Goal: Task Accomplishment & Management: Use online tool/utility

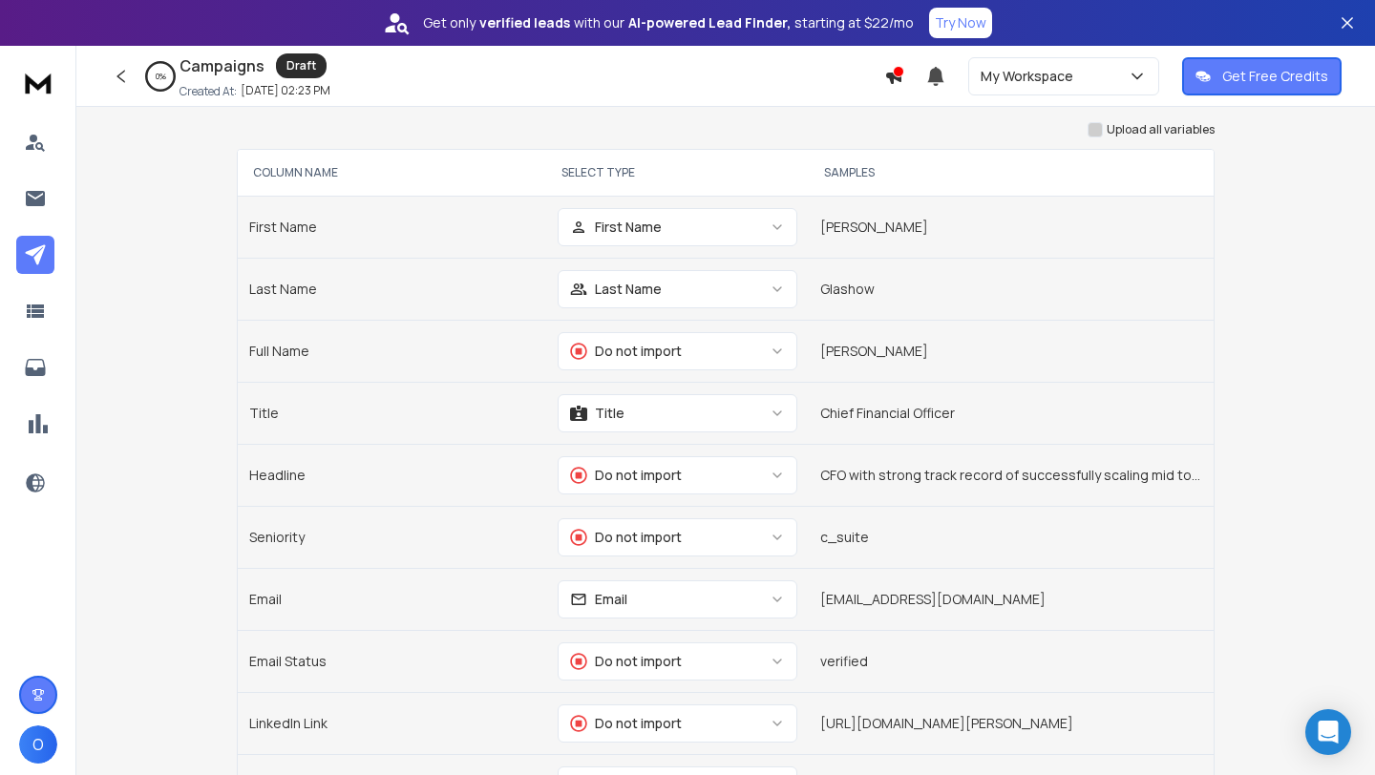
scroll to position [262, 0]
click at [658, 350] on div "Do not import" at bounding box center [626, 349] width 112 height 19
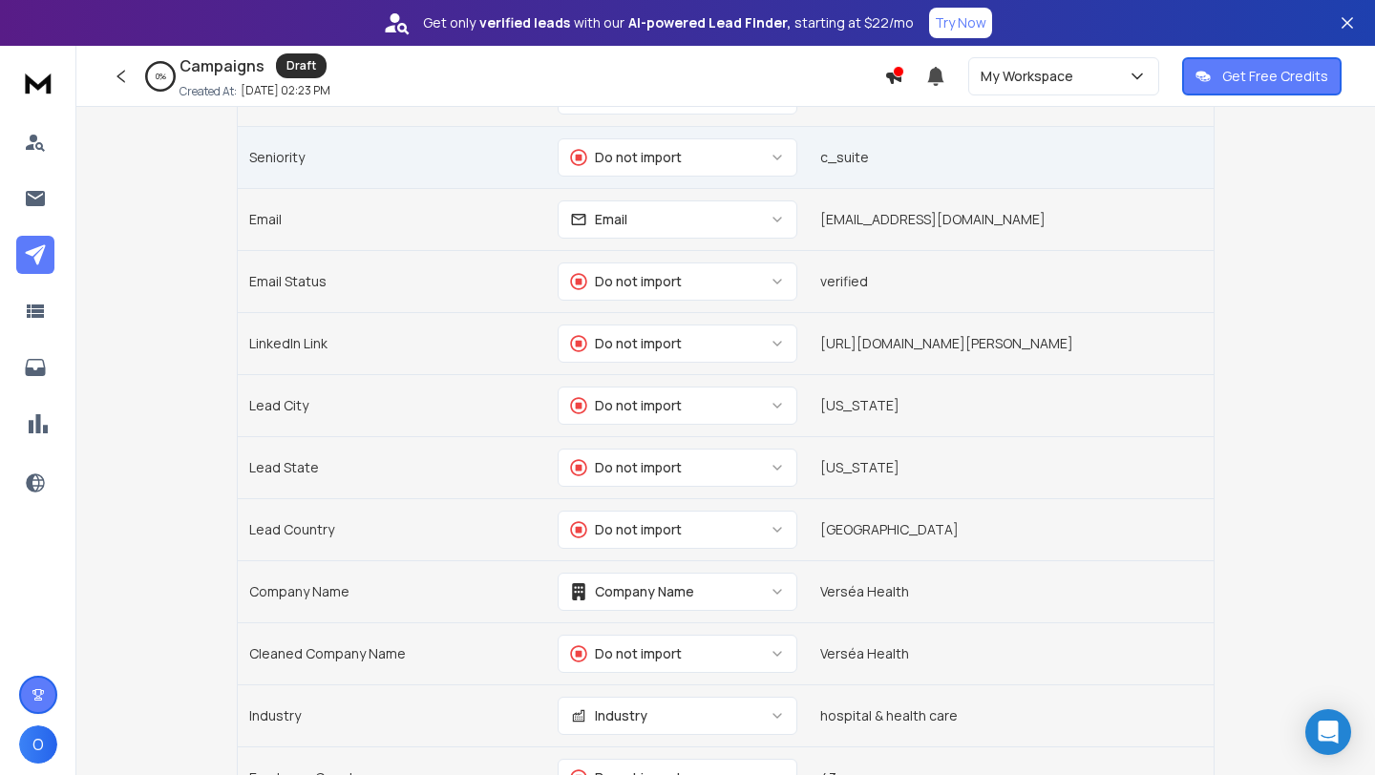
scroll to position [641, 0]
click at [634, 353] on button "Do not import" at bounding box center [678, 343] width 240 height 38
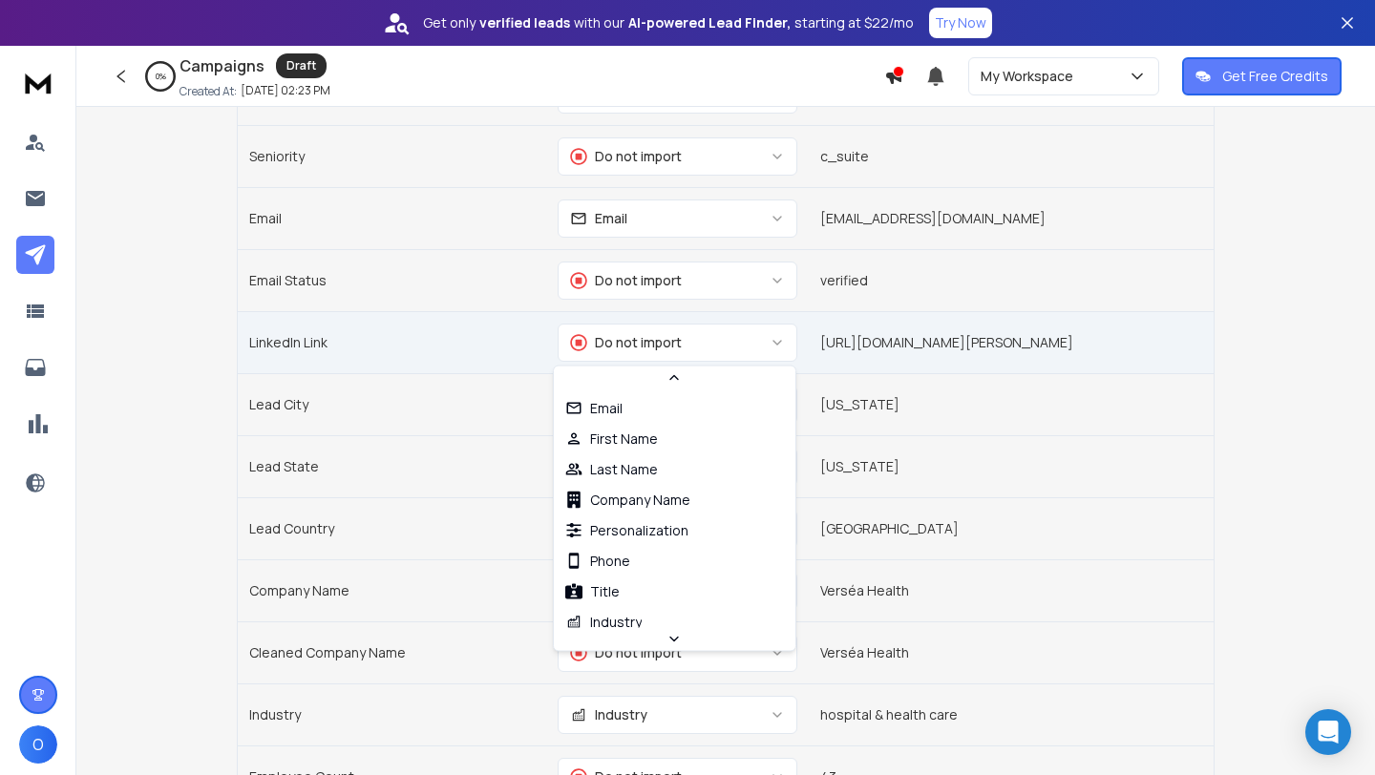
scroll to position [193, 0]
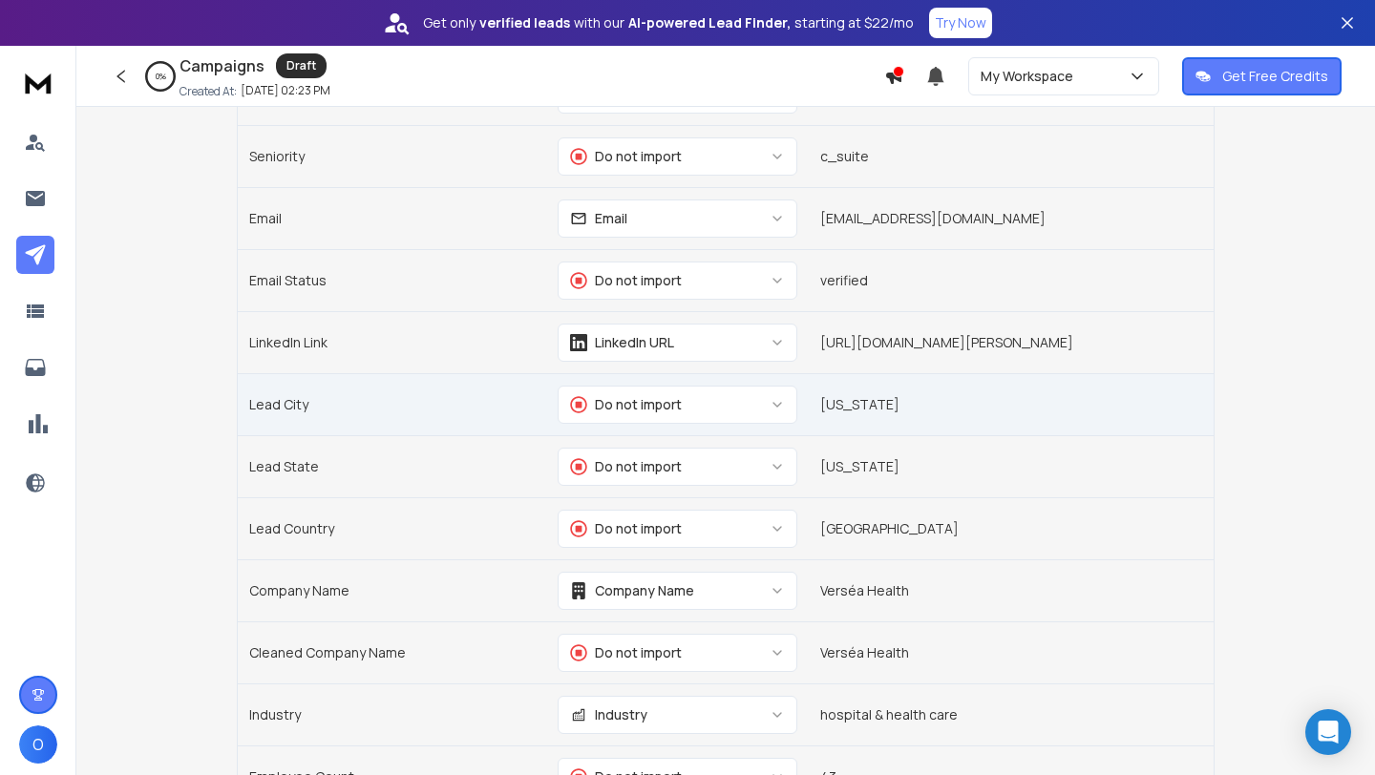
click at [654, 407] on div "Do not import" at bounding box center [626, 404] width 112 height 19
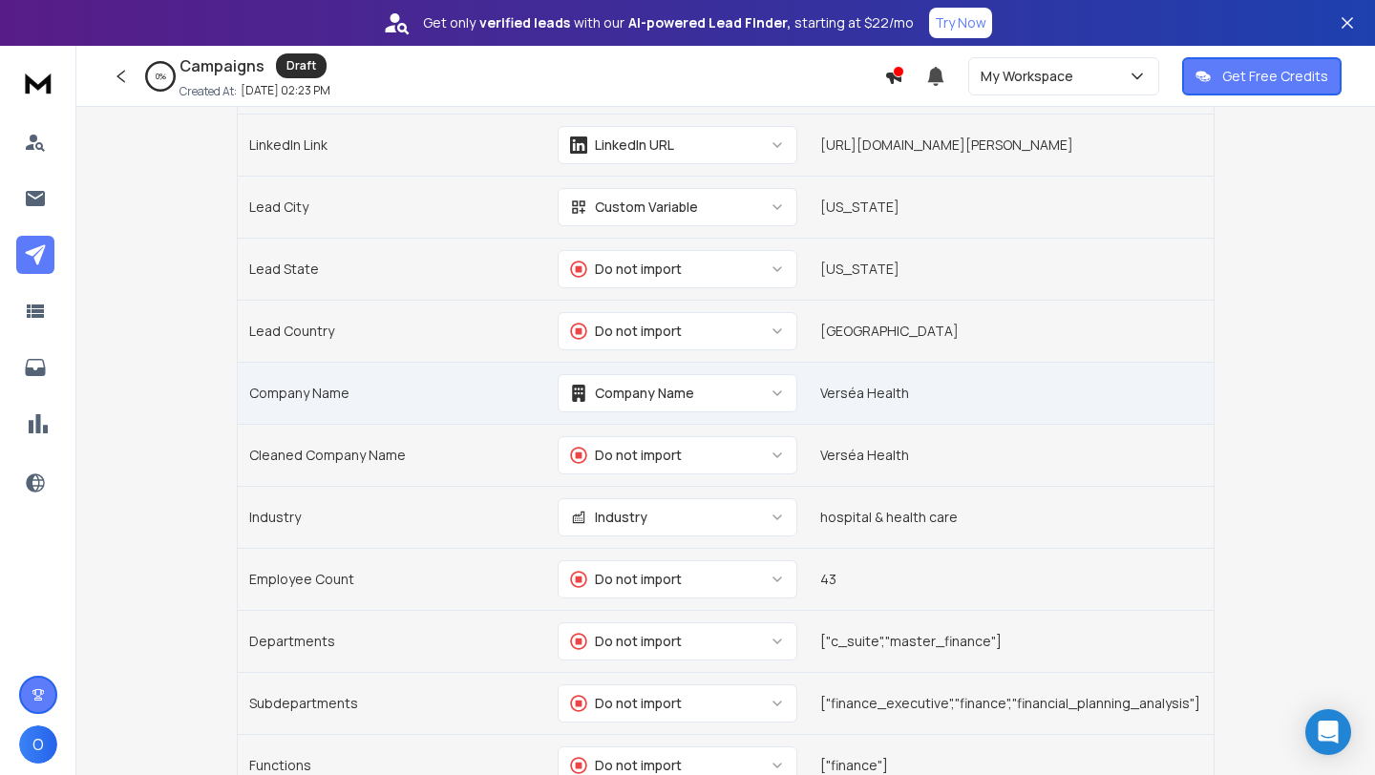
scroll to position [867, 0]
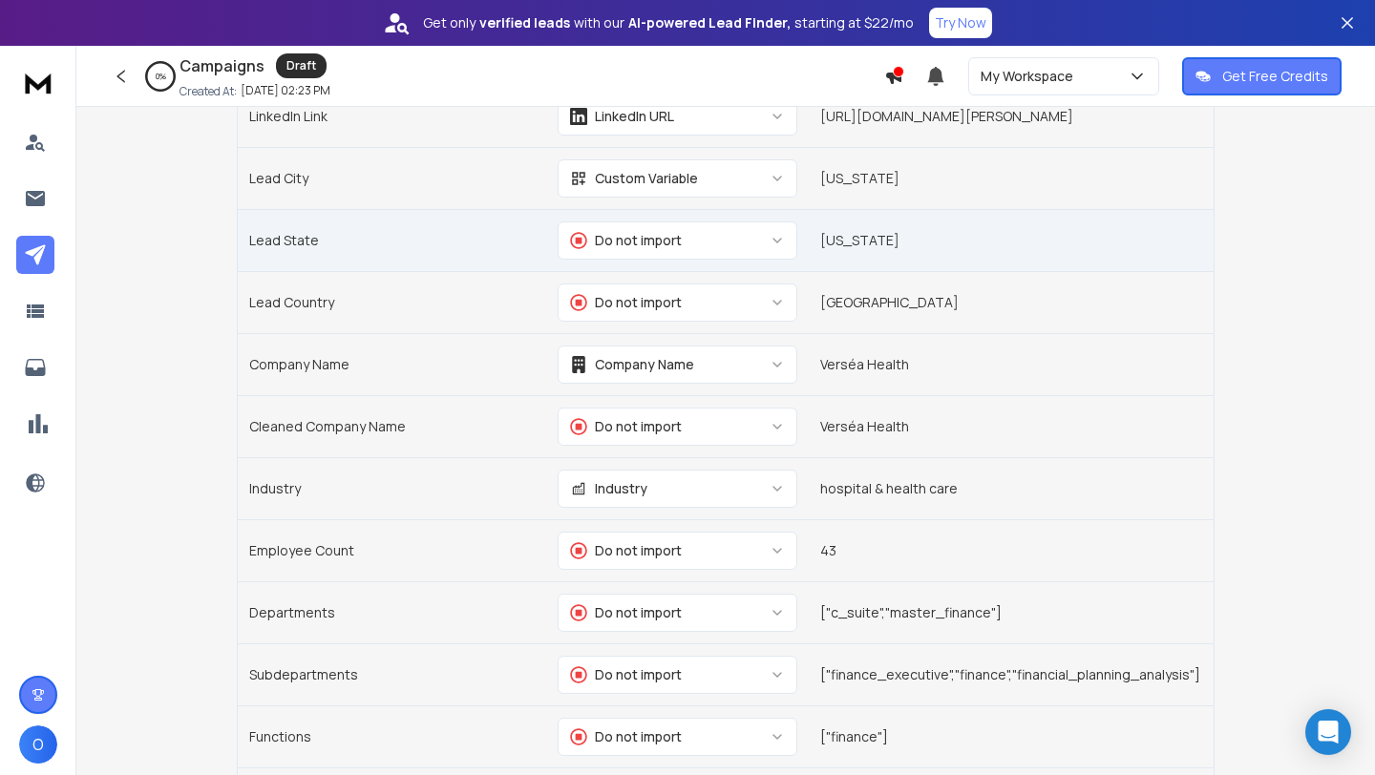
click at [655, 242] on div "Do not import" at bounding box center [626, 240] width 112 height 19
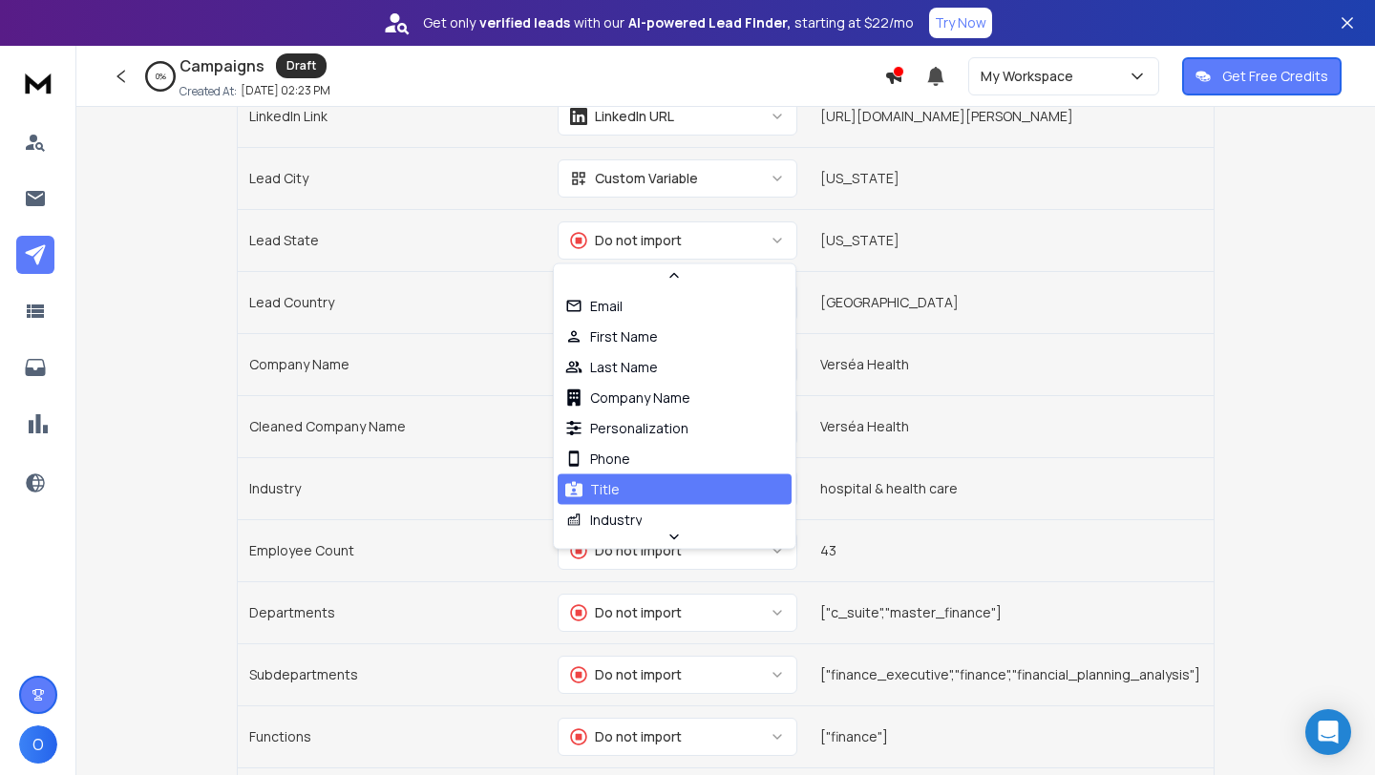
scroll to position [193, 0]
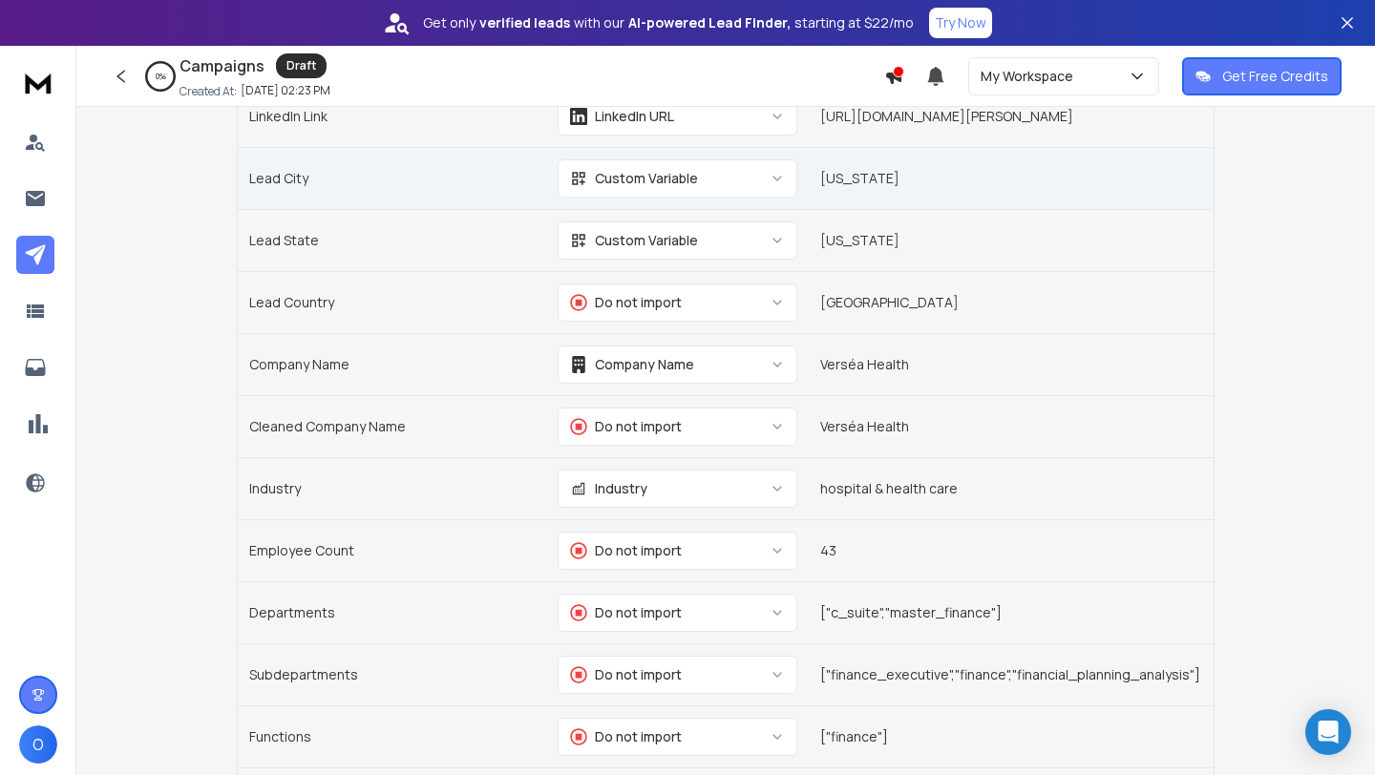
click at [735, 179] on button "Custom Variable" at bounding box center [678, 178] width 240 height 38
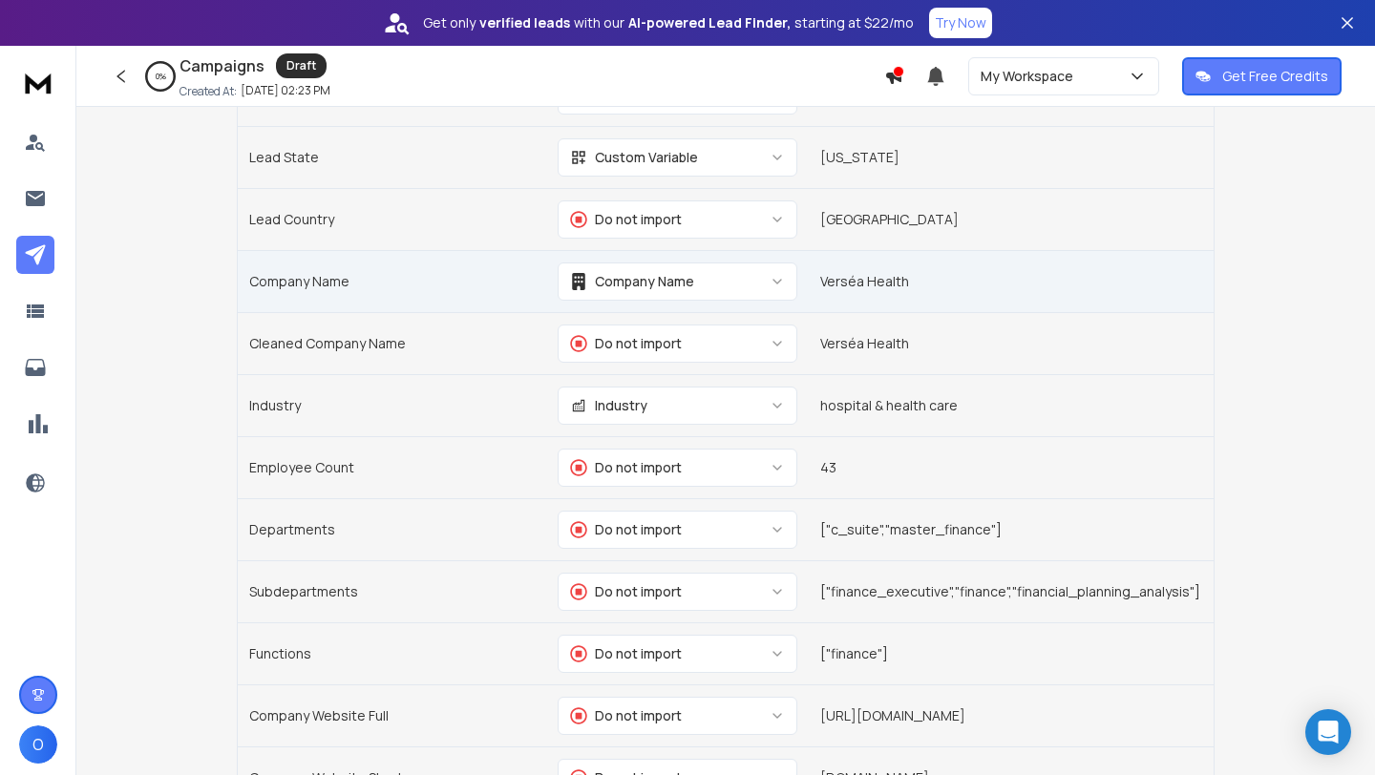
scroll to position [951, 0]
click at [637, 356] on button "Do not import" at bounding box center [678, 343] width 240 height 38
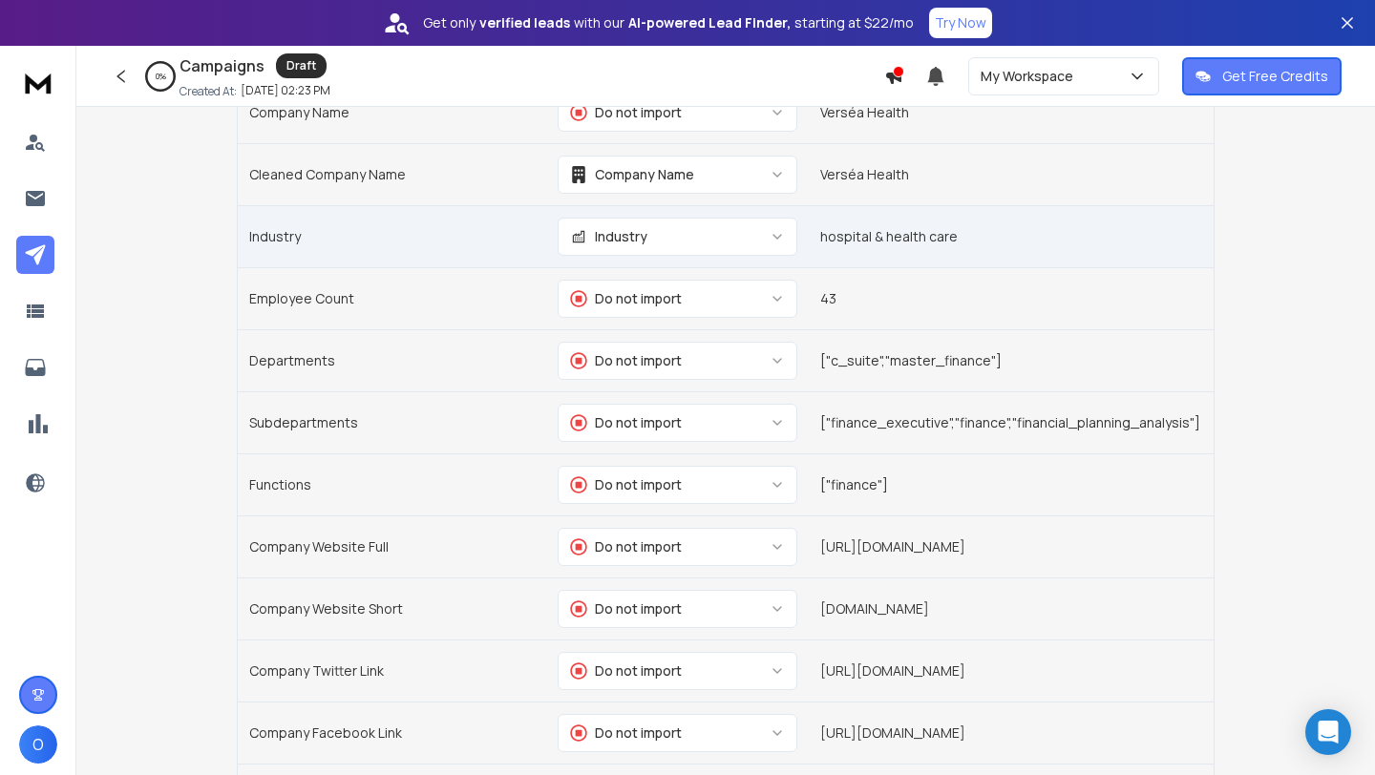
scroll to position [1127, 0]
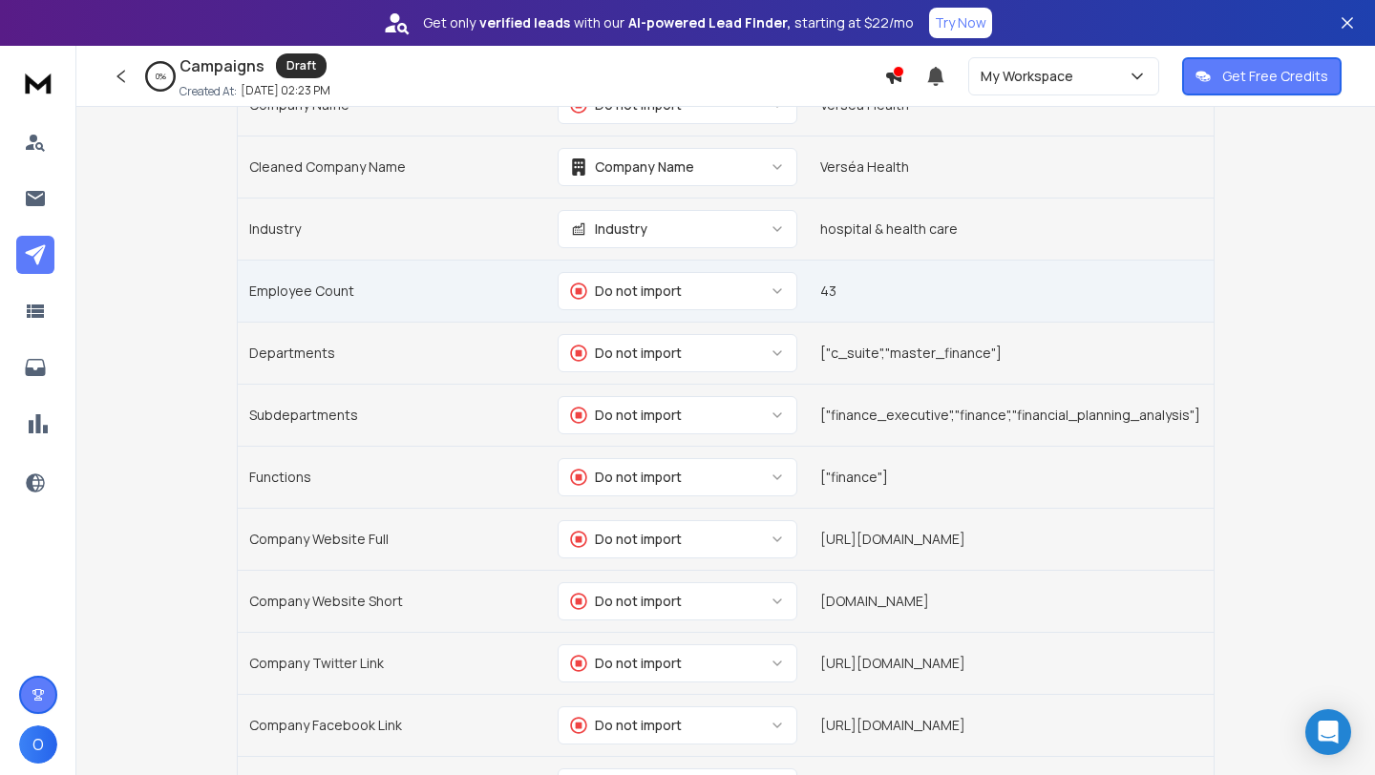
click at [626, 285] on div "Do not import" at bounding box center [626, 291] width 112 height 19
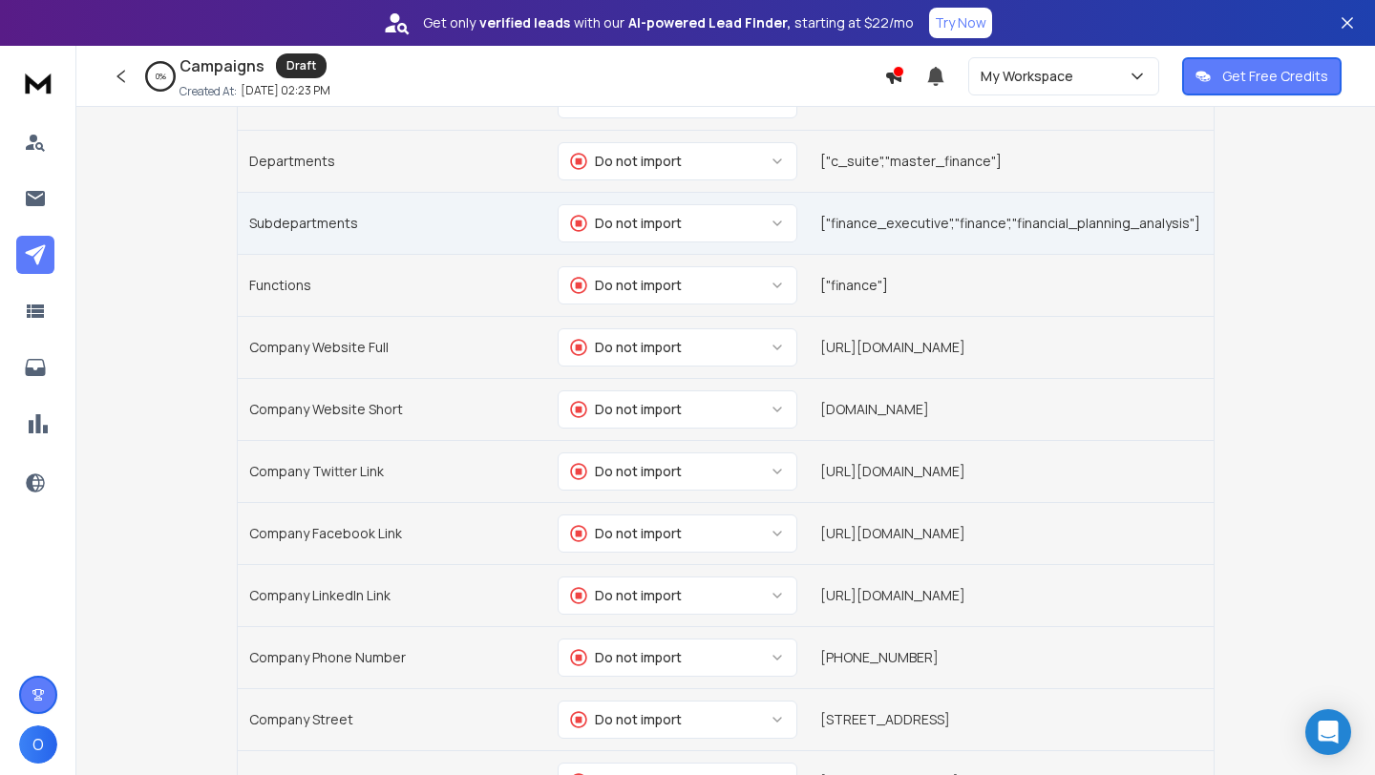
scroll to position [1331, 0]
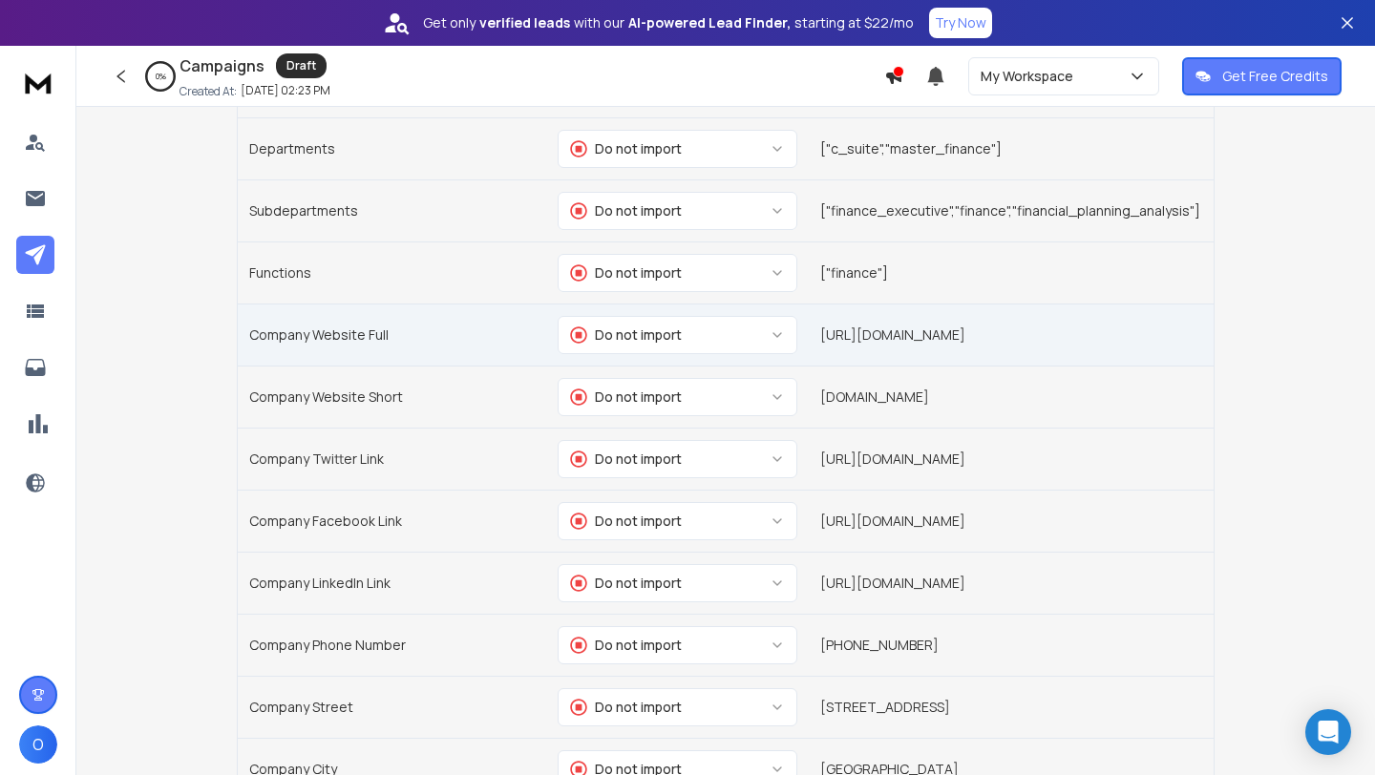
click at [631, 345] on button "Do not import" at bounding box center [678, 335] width 240 height 38
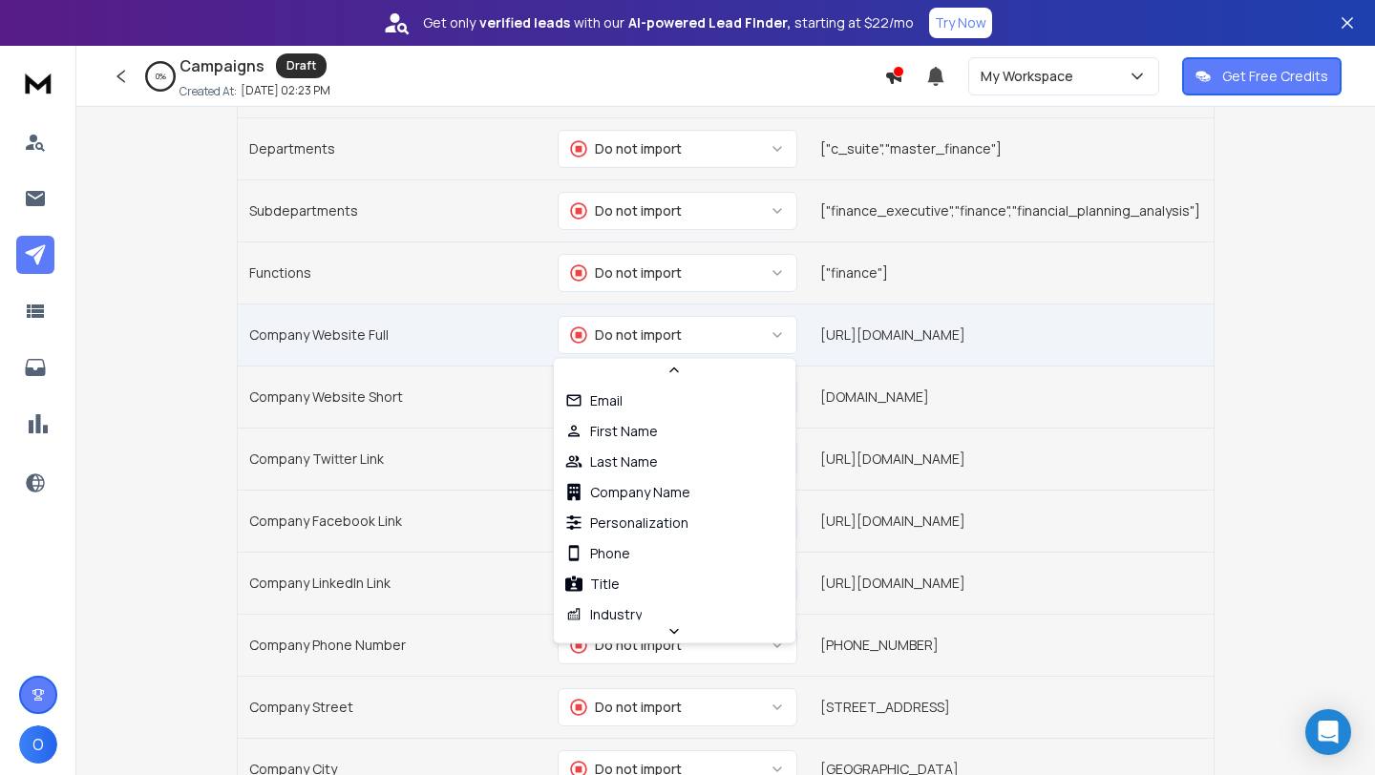
scroll to position [193, 0]
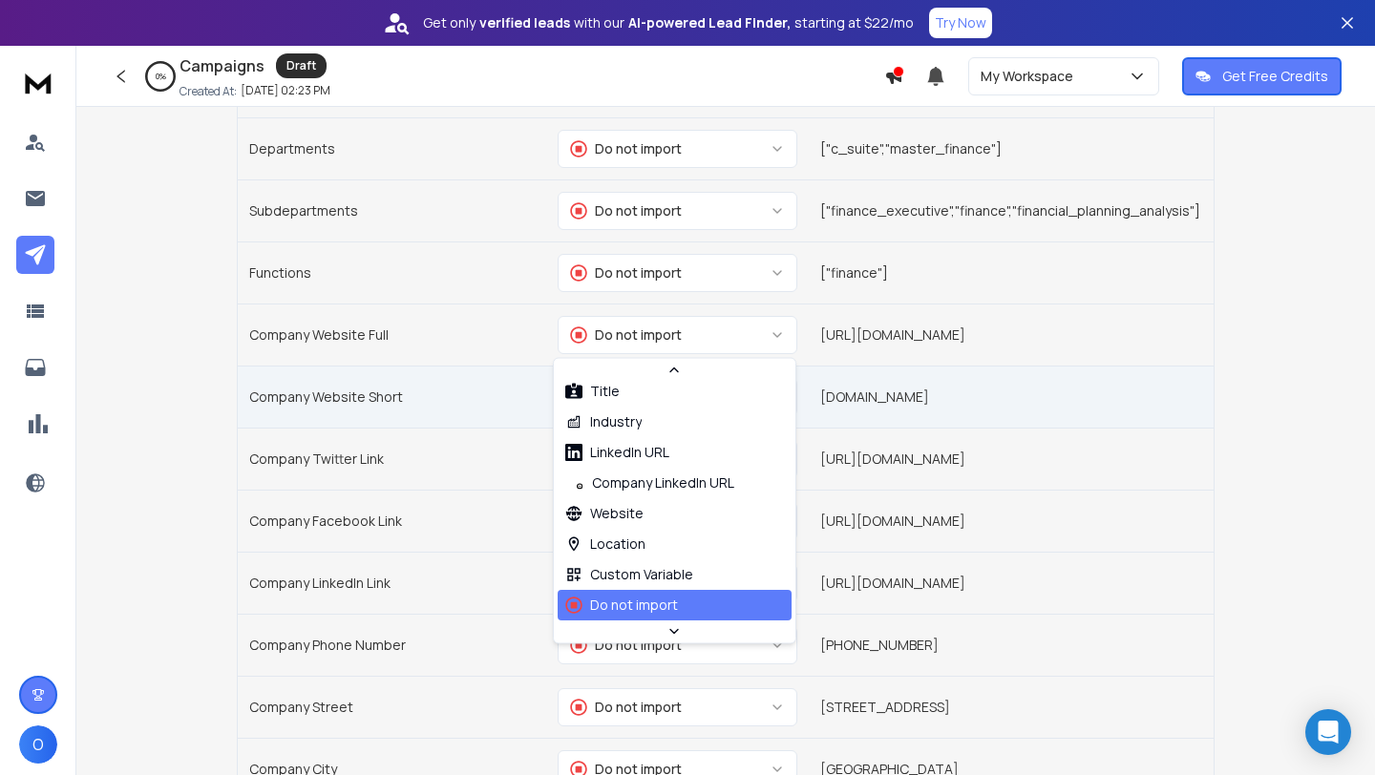
click at [859, 390] on td "[DOMAIN_NAME]" at bounding box center [1011, 397] width 405 height 62
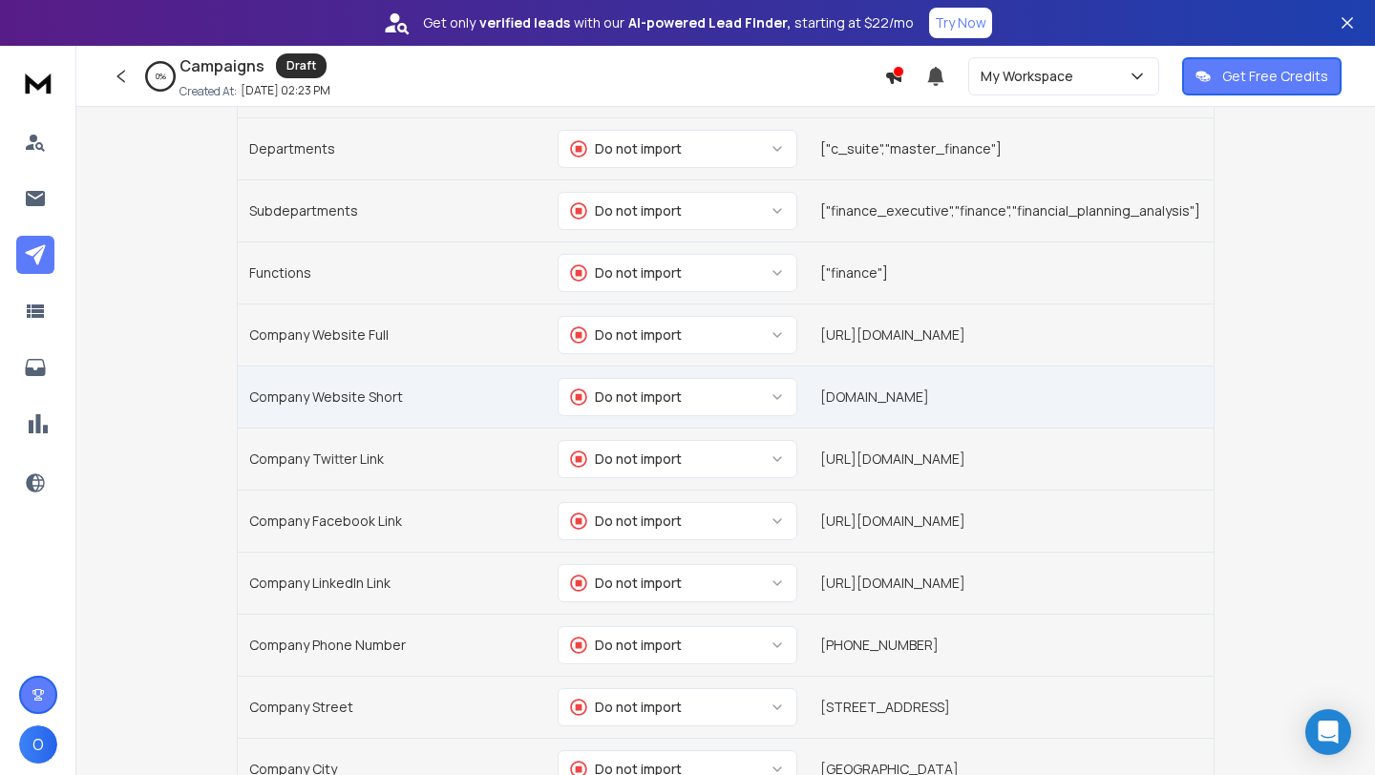
click at [710, 382] on button "Do not import" at bounding box center [678, 397] width 240 height 38
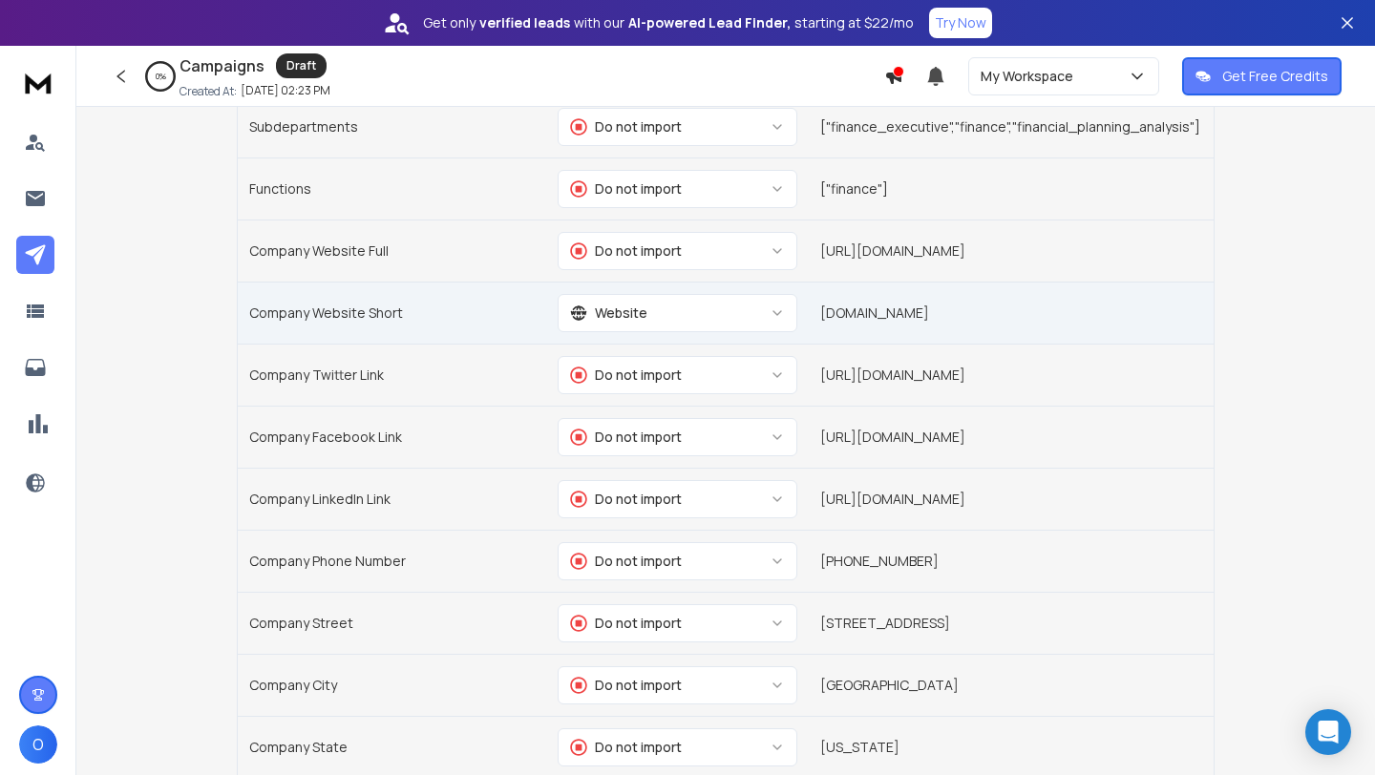
scroll to position [1423, 0]
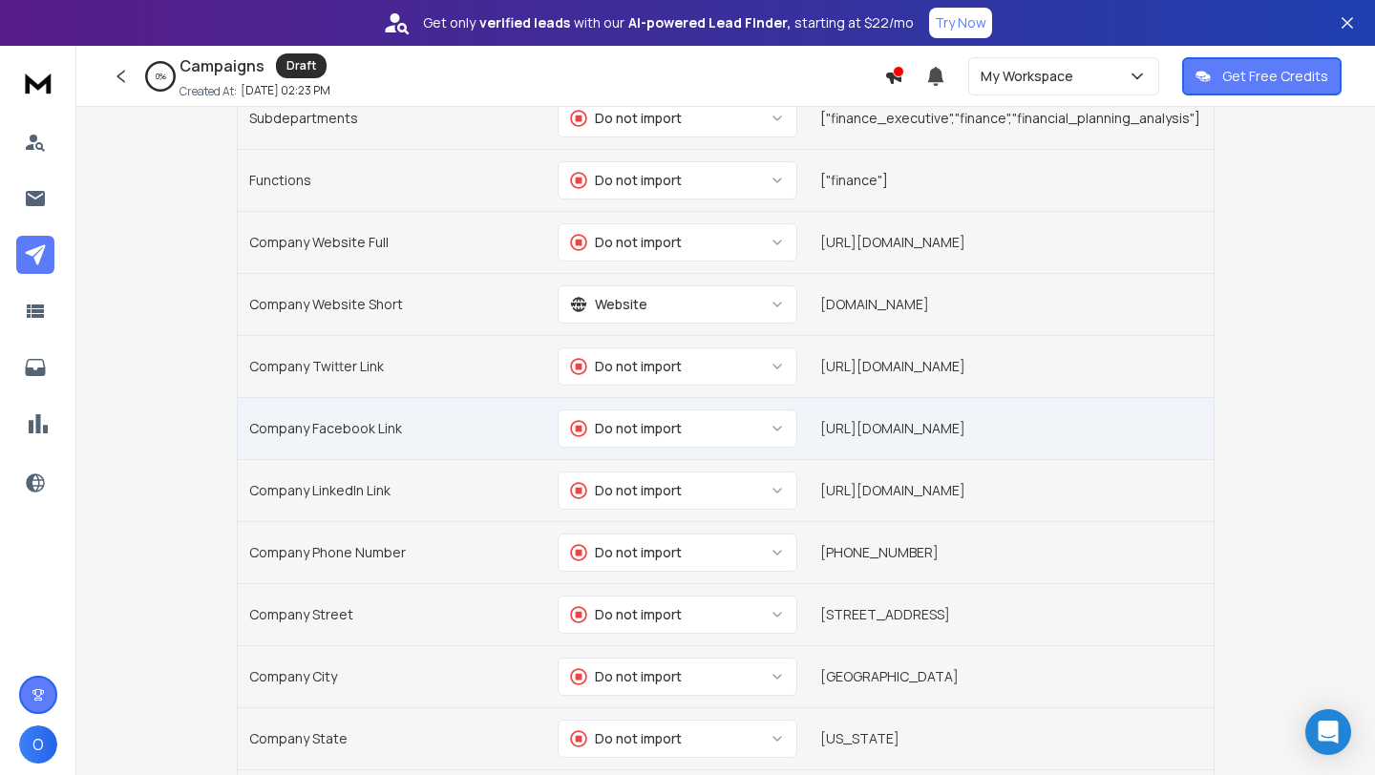
click at [677, 438] on button "Do not import" at bounding box center [678, 429] width 240 height 38
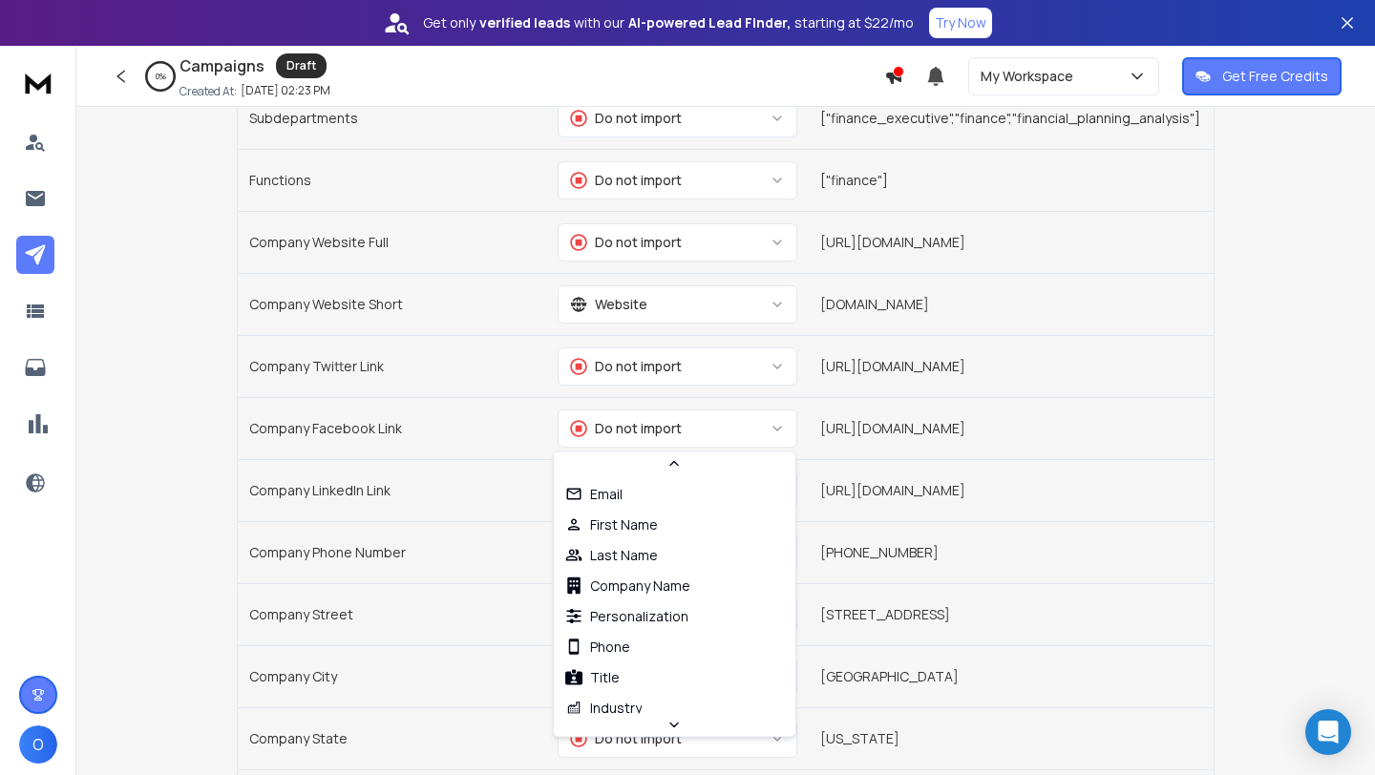
scroll to position [193, 0]
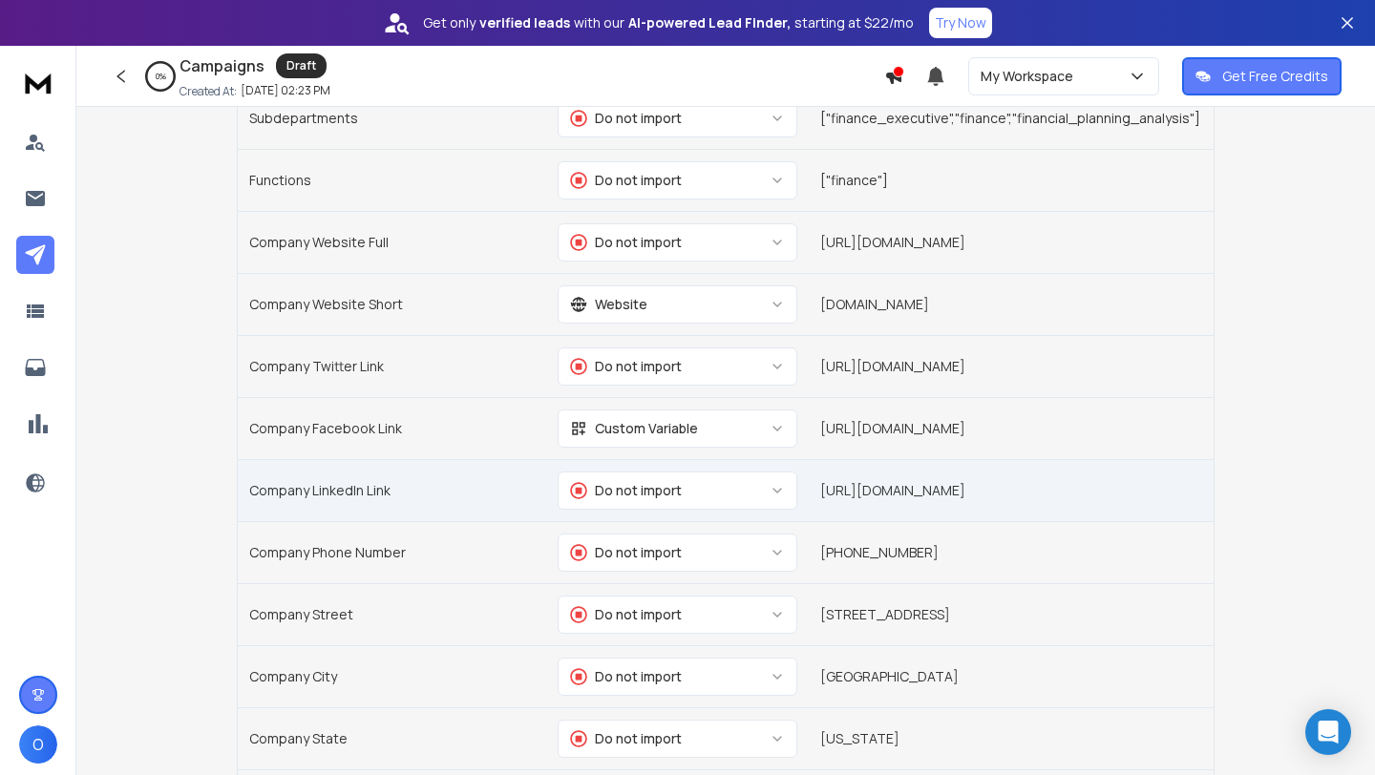
click at [656, 481] on div "Do not import" at bounding box center [626, 490] width 112 height 19
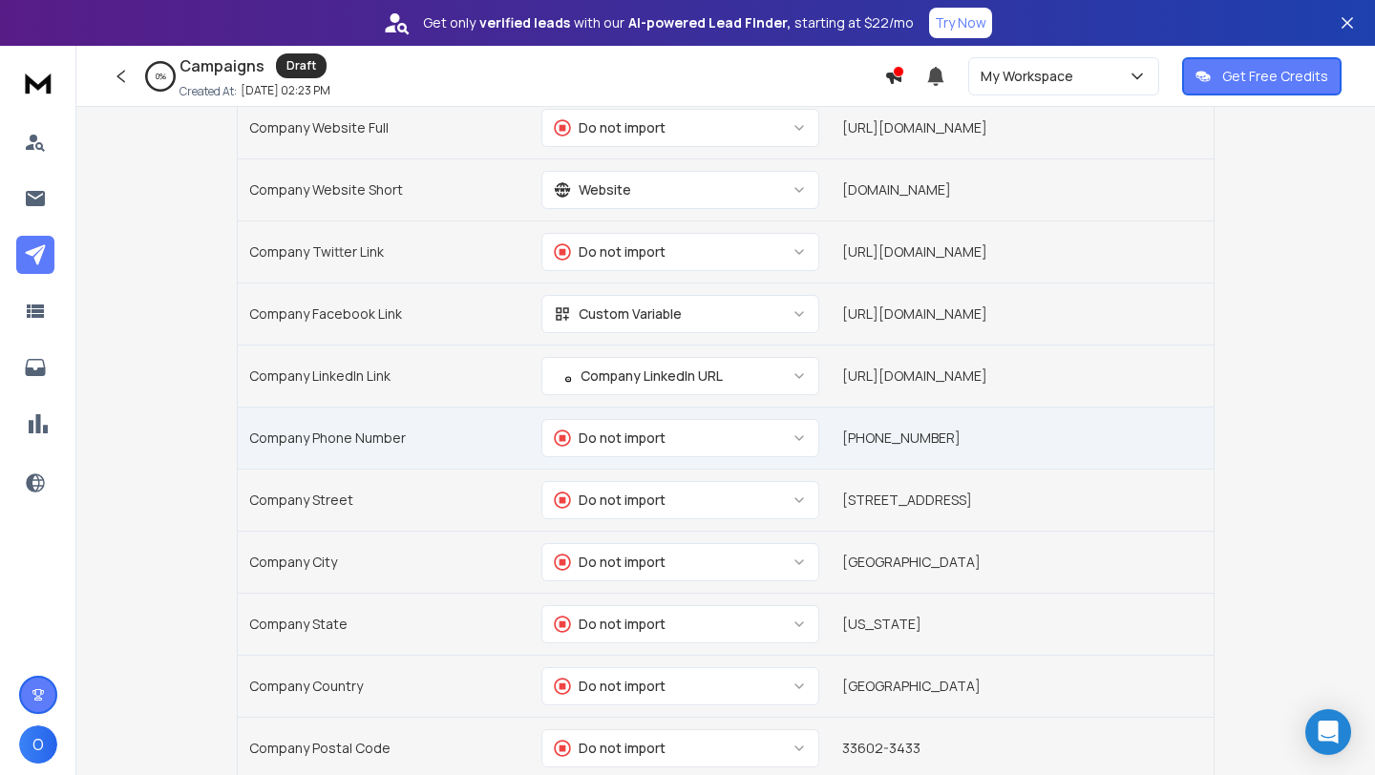
scroll to position [1549, 0]
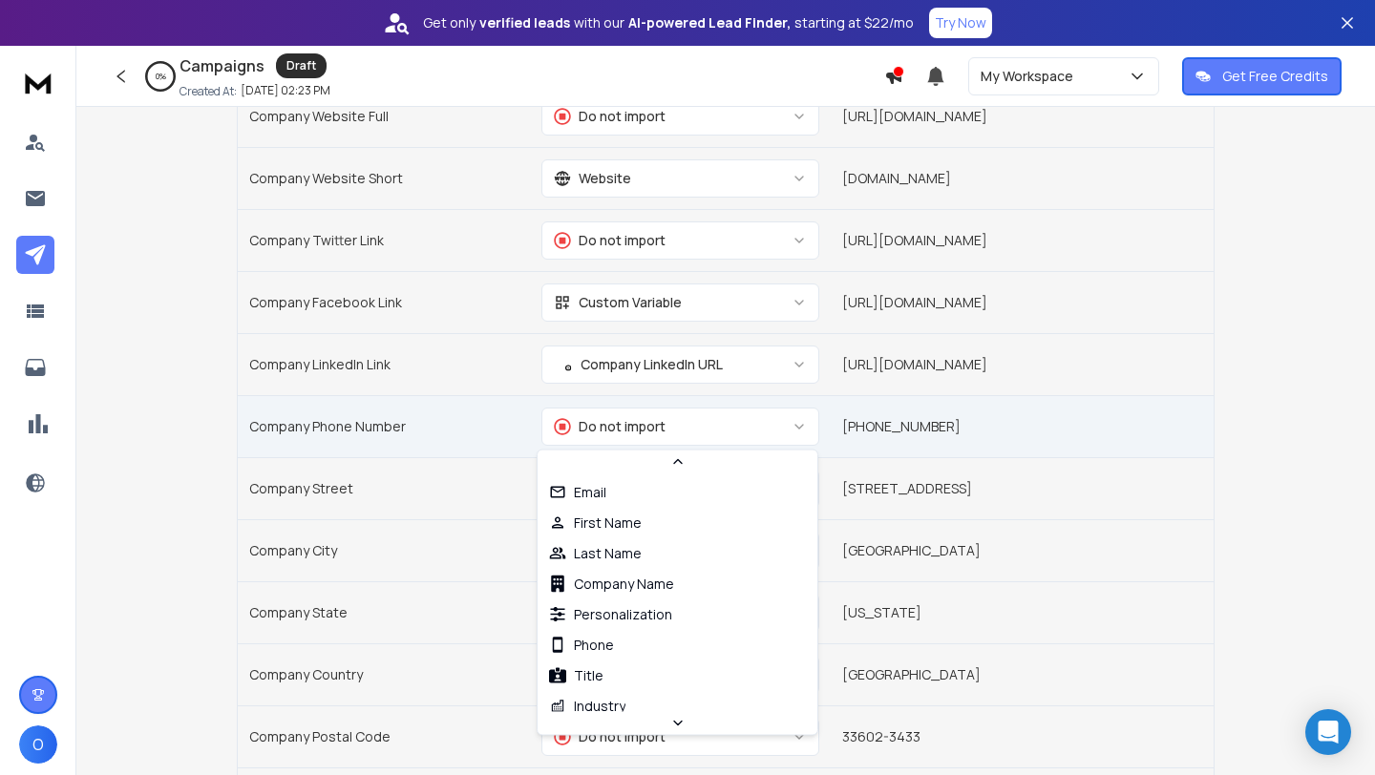
click at [643, 436] on button "Do not import" at bounding box center [680, 427] width 278 height 38
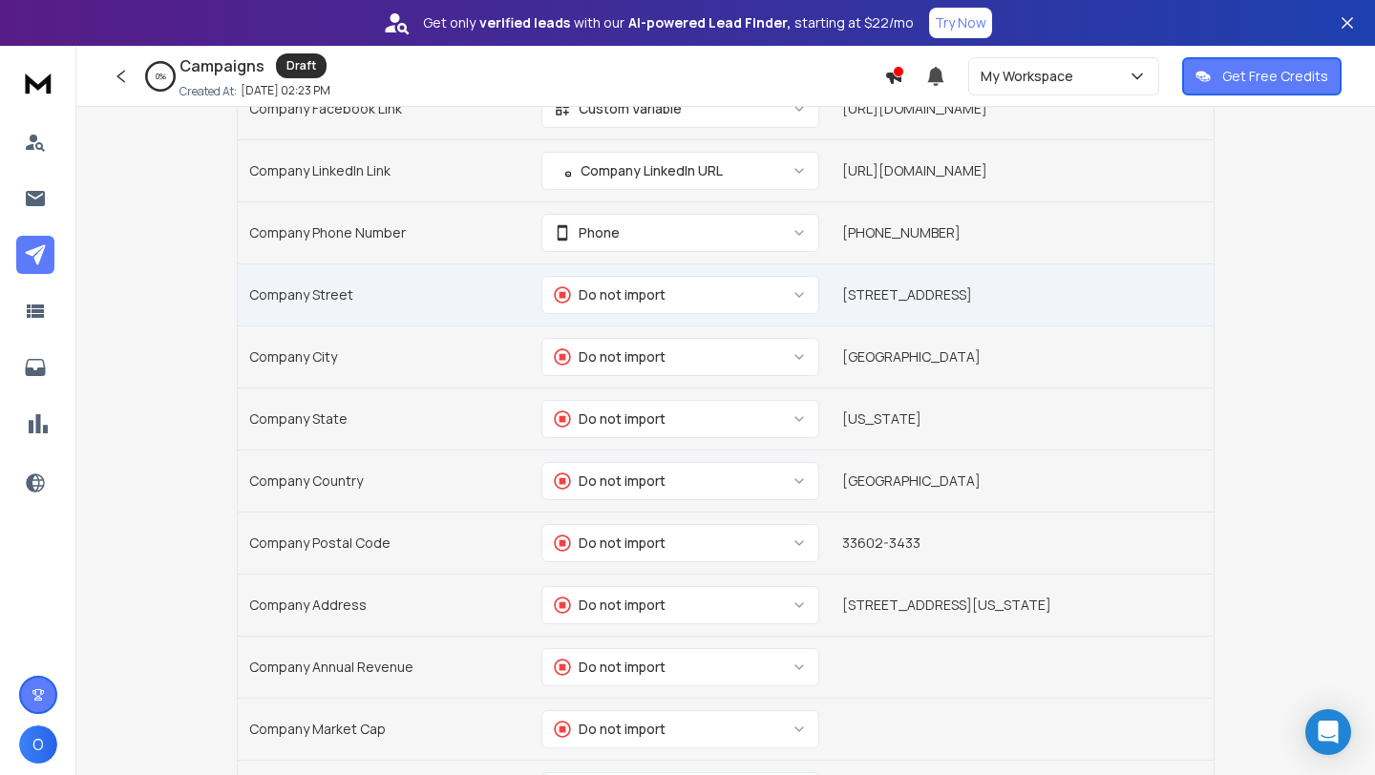
scroll to position [1745, 0]
click at [593, 612] on div "Do not import" at bounding box center [610, 603] width 112 height 19
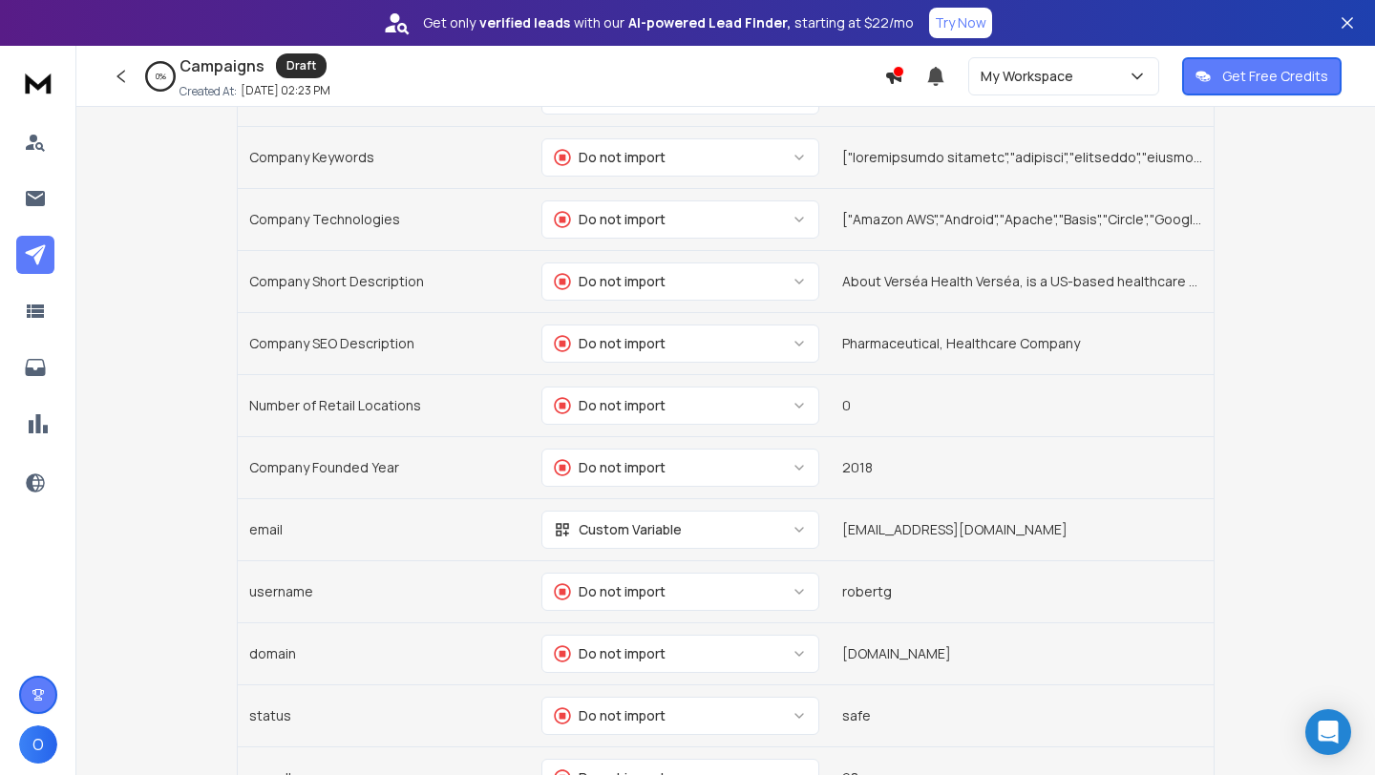
scroll to position [2674, 0]
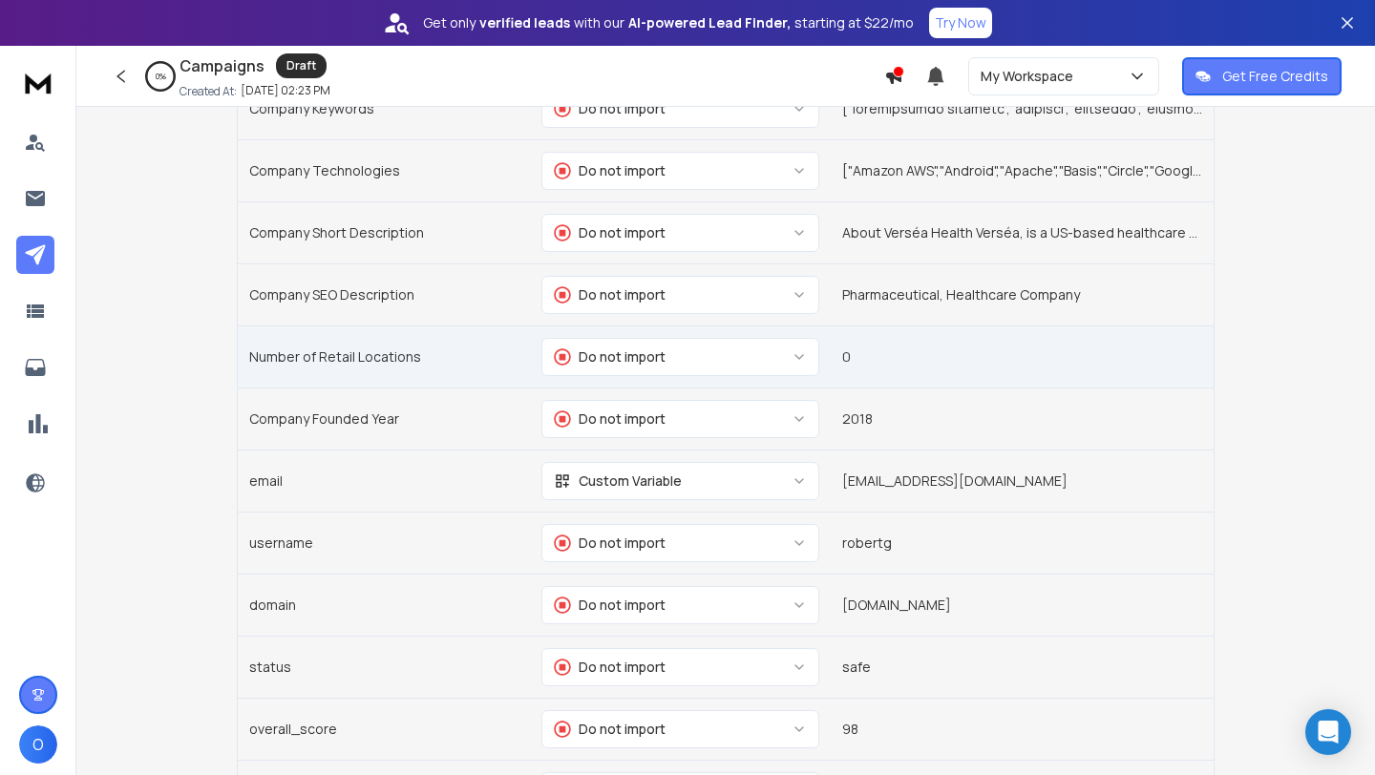
click at [642, 366] on div "Do not import" at bounding box center [610, 357] width 112 height 19
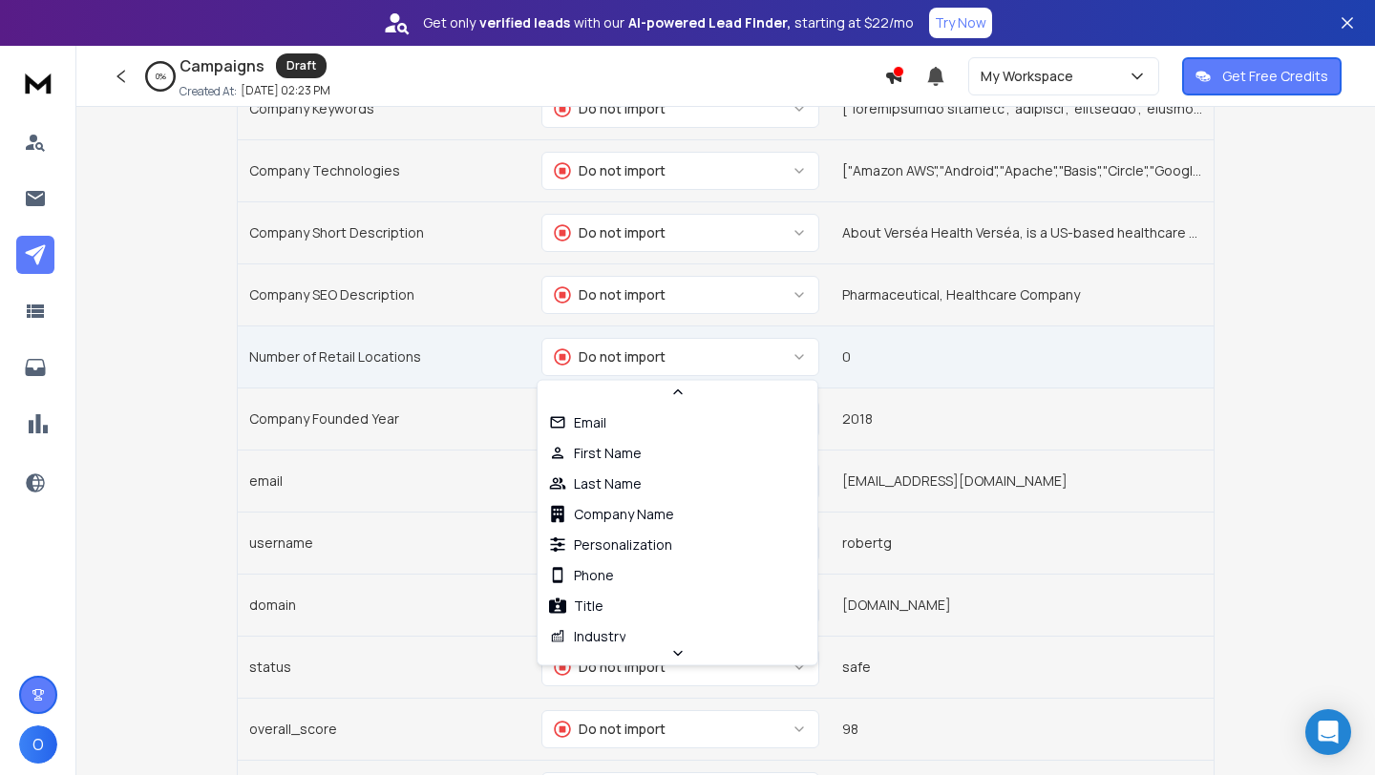
scroll to position [193, 0]
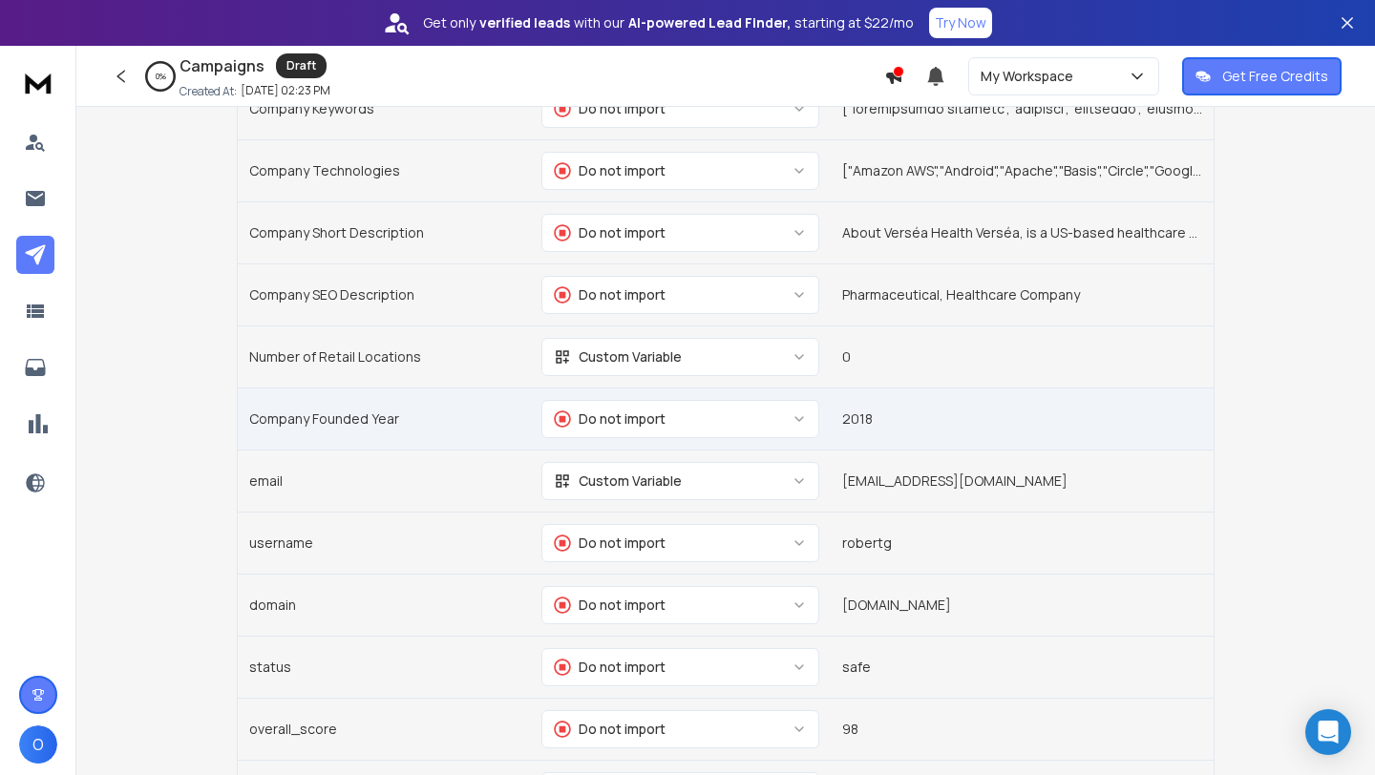
click at [624, 423] on div "Do not import" at bounding box center [610, 419] width 112 height 19
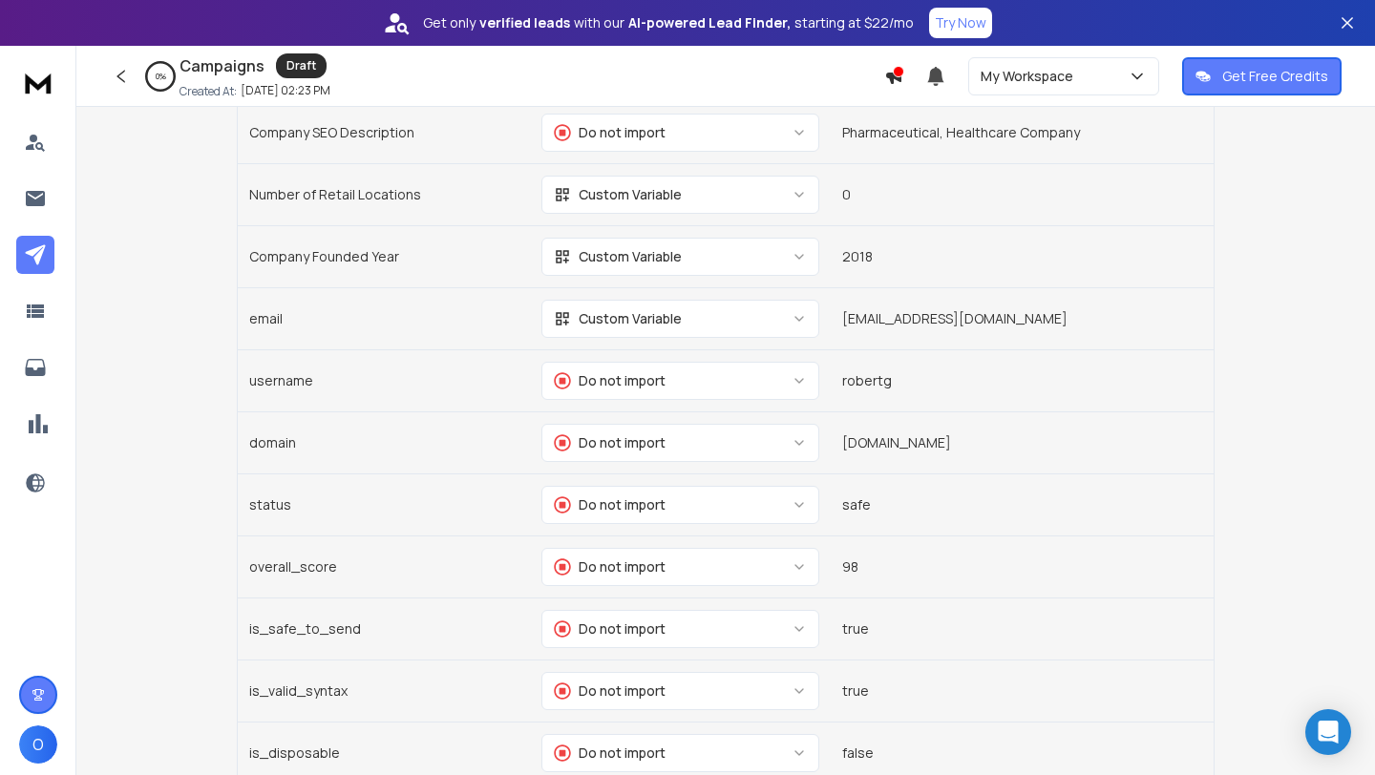
scroll to position [2850, 0]
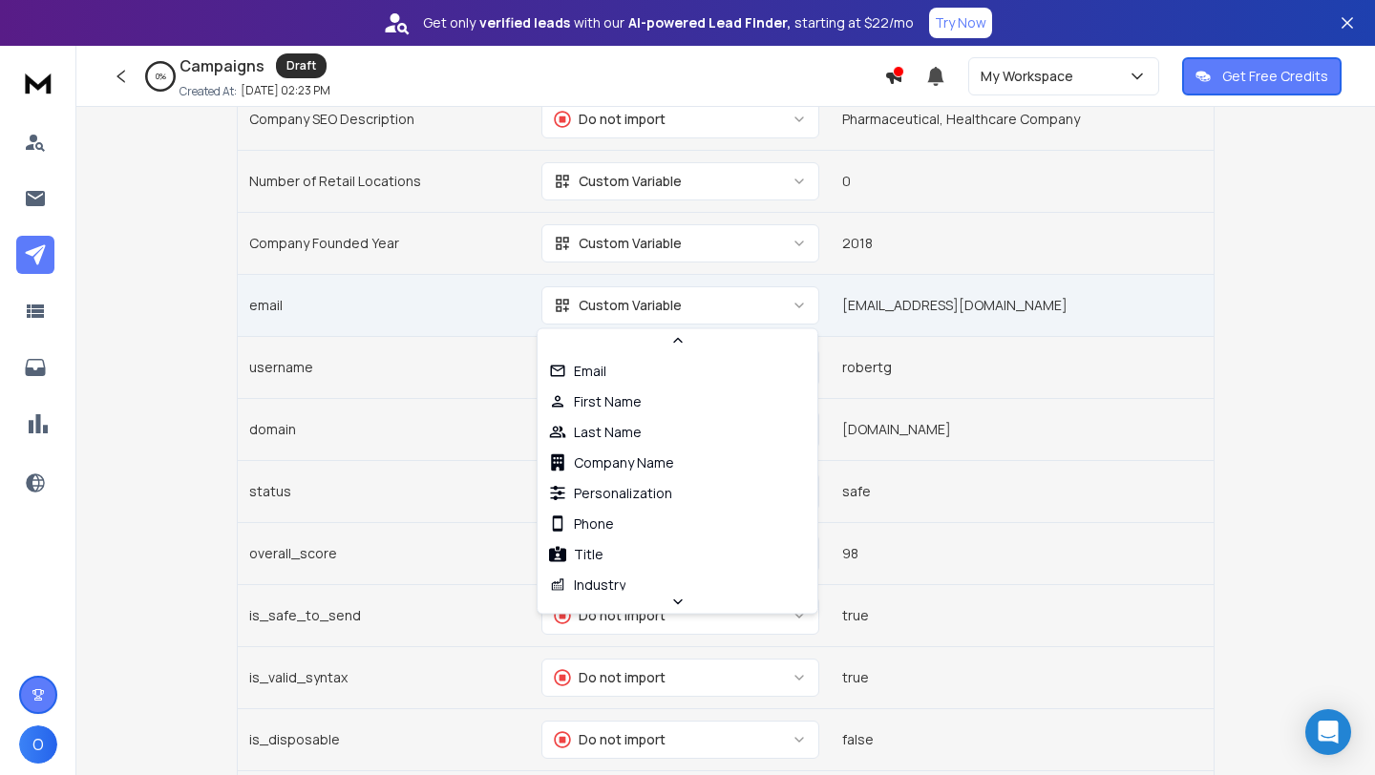
click at [649, 305] on div "Custom Variable" at bounding box center [618, 305] width 128 height 19
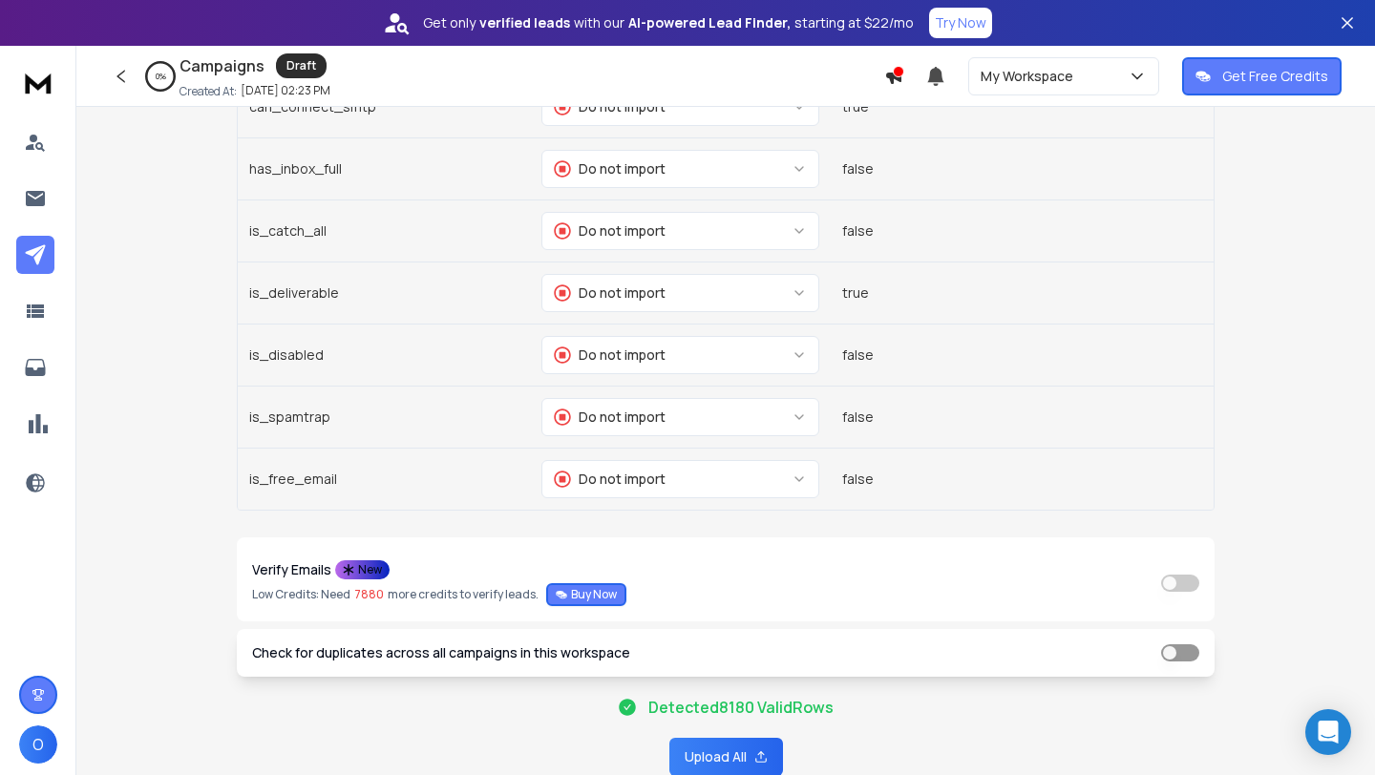
scroll to position [3761, 0]
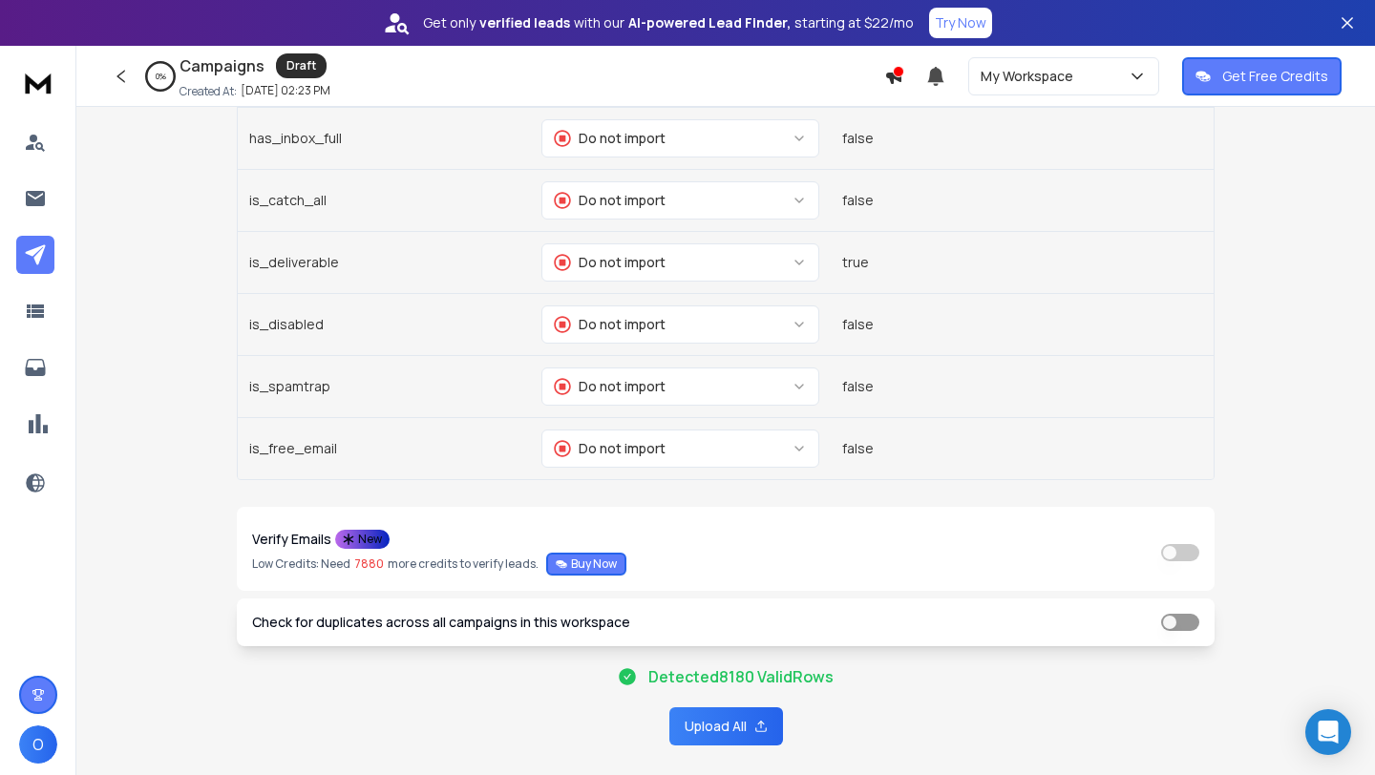
click at [734, 708] on button "Upload All" at bounding box center [726, 726] width 114 height 38
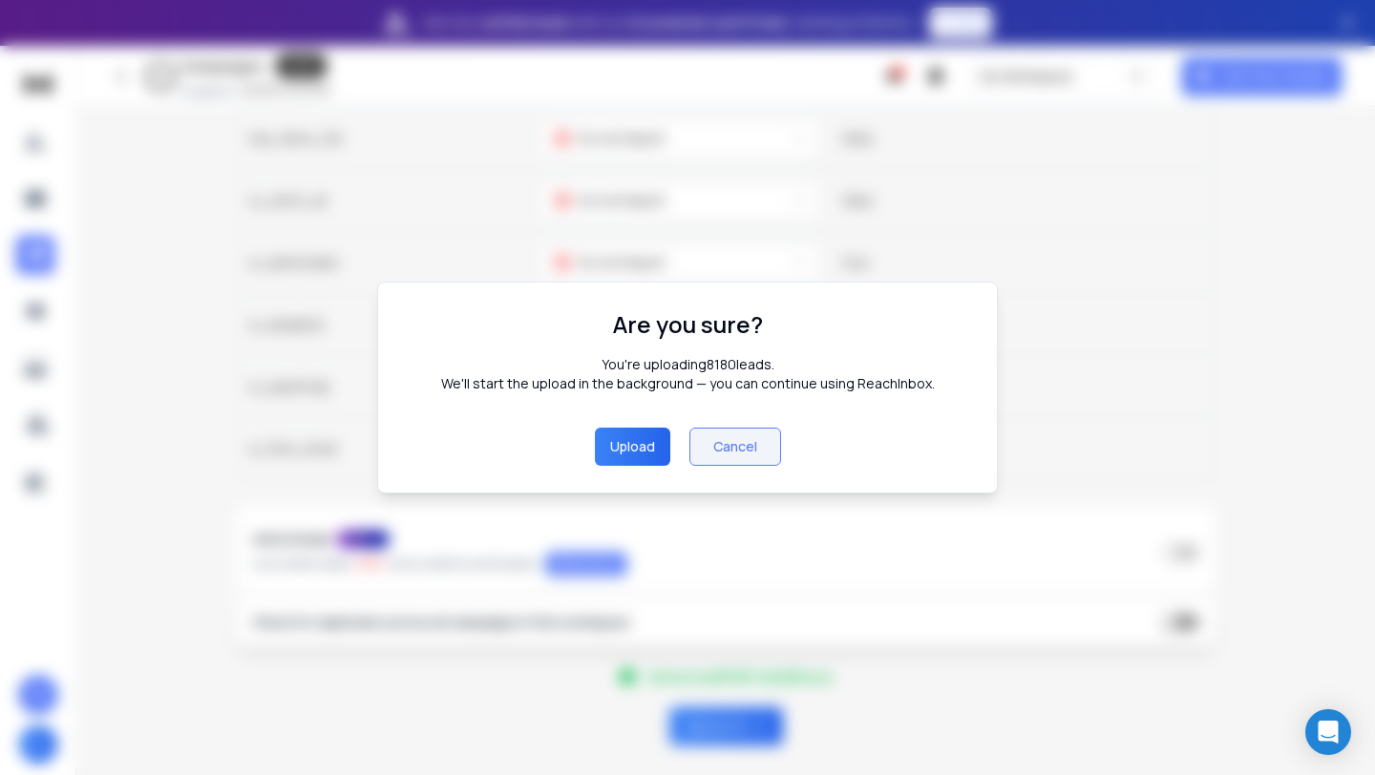
click at [639, 452] on button "Upload" at bounding box center [632, 447] width 75 height 38
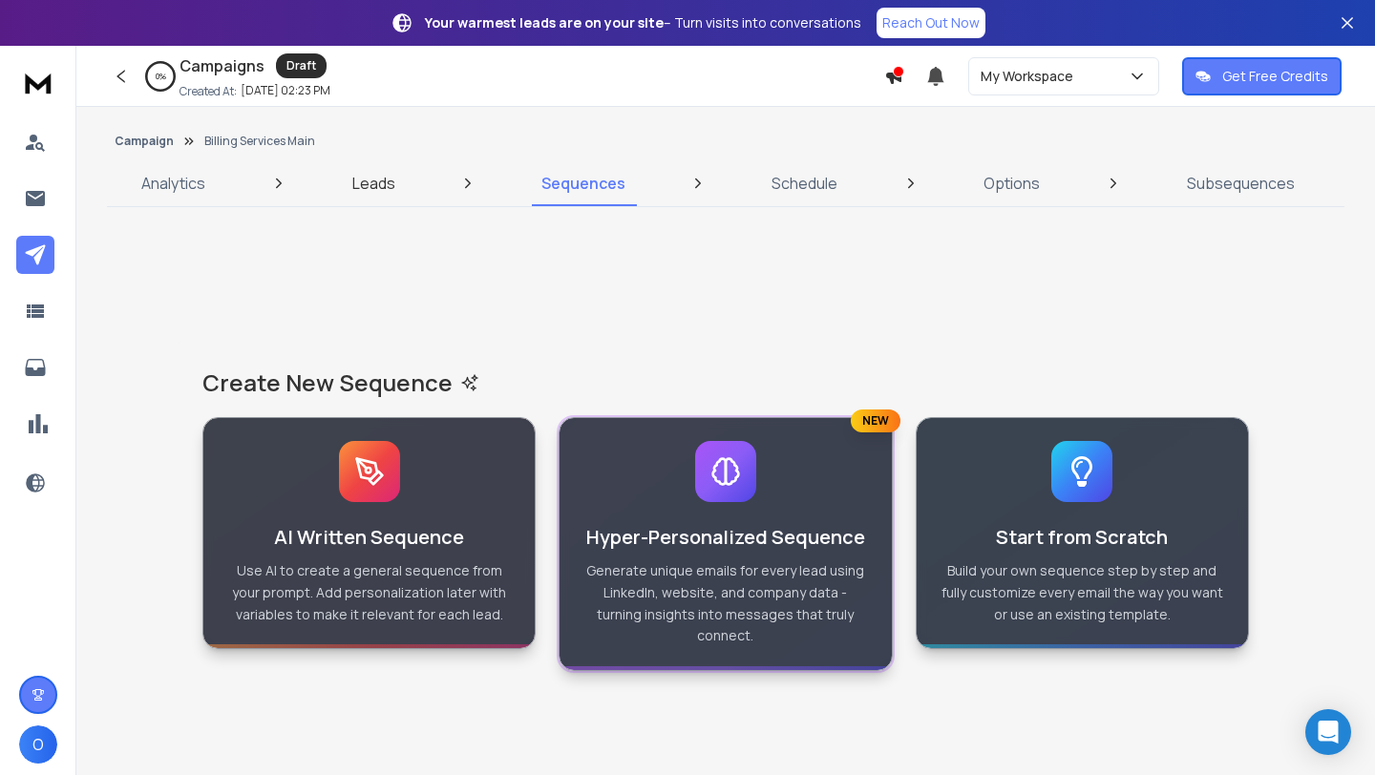
click at [378, 192] on p "Leads" at bounding box center [373, 183] width 43 height 23
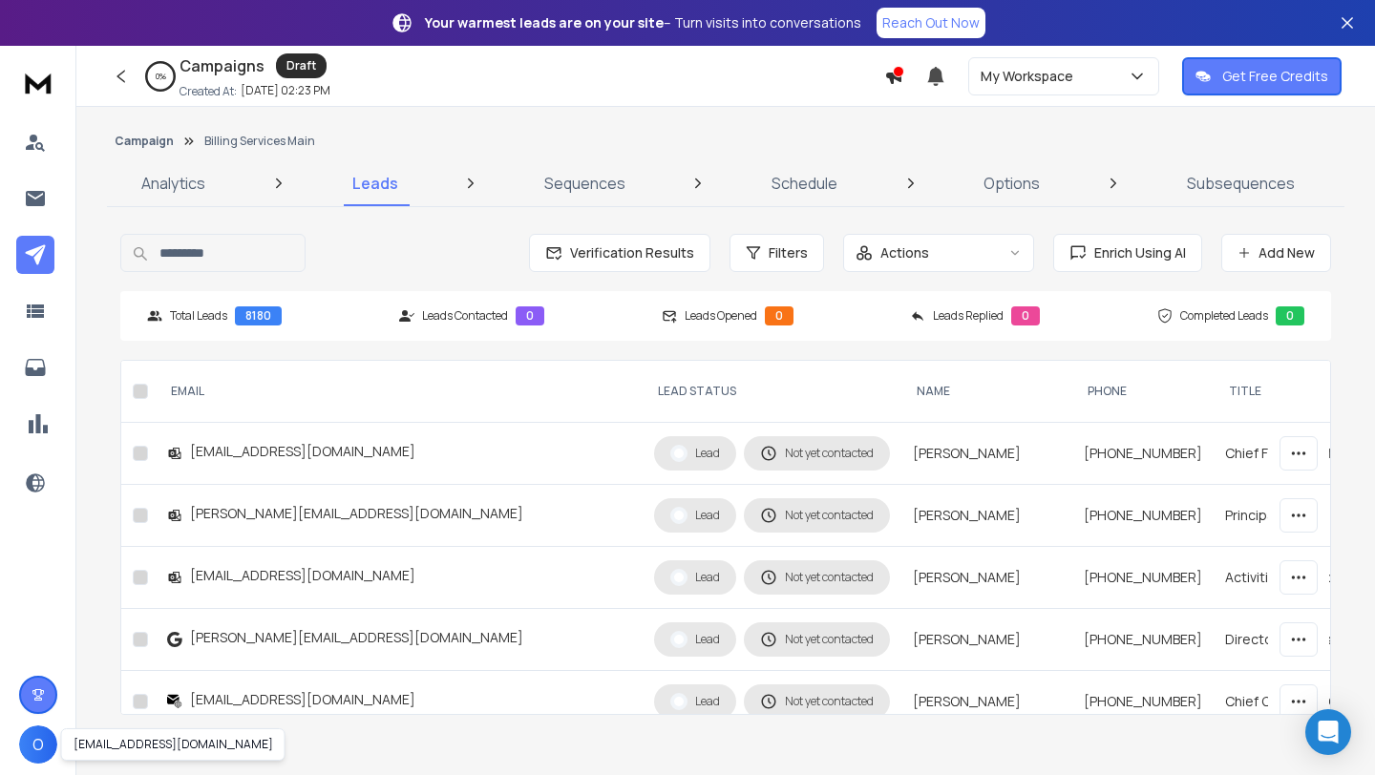
click at [41, 737] on span "O" at bounding box center [38, 745] width 38 height 38
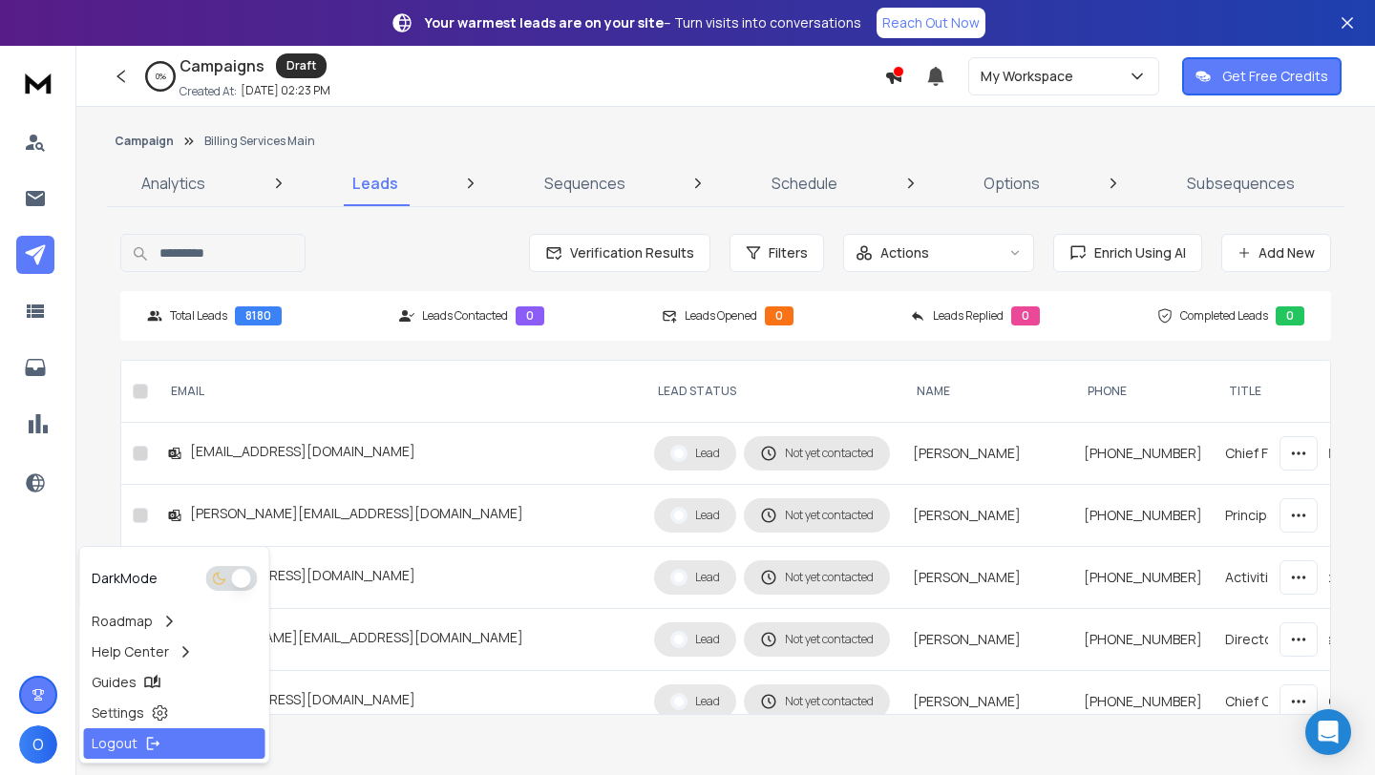
click at [87, 743] on div "Logout" at bounding box center [174, 743] width 181 height 31
